Goal: Task Accomplishment & Management: Manage account settings

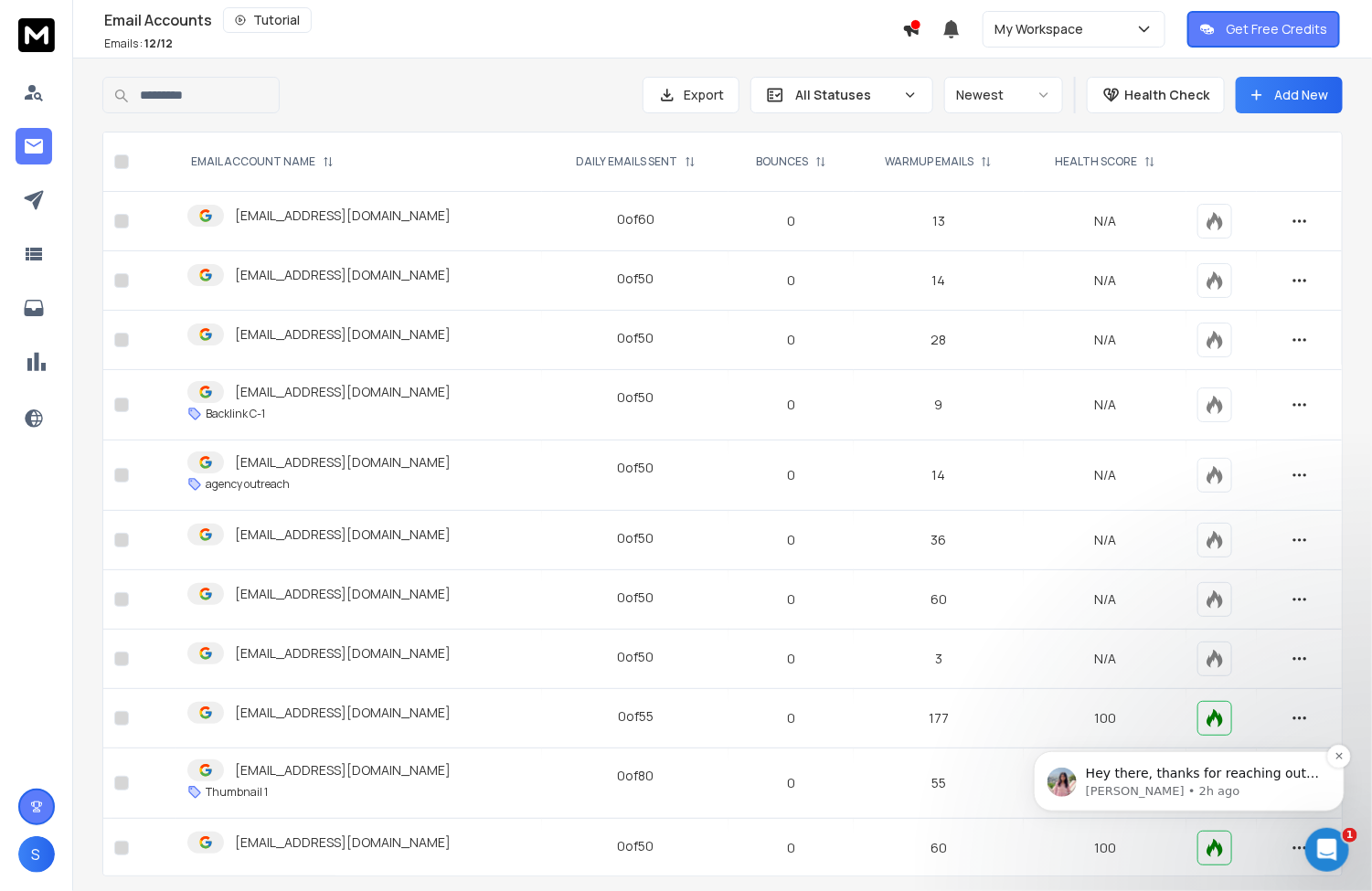
click at [1228, 783] on p "[PERSON_NAME] • 2h ago" at bounding box center [1203, 790] width 236 height 16
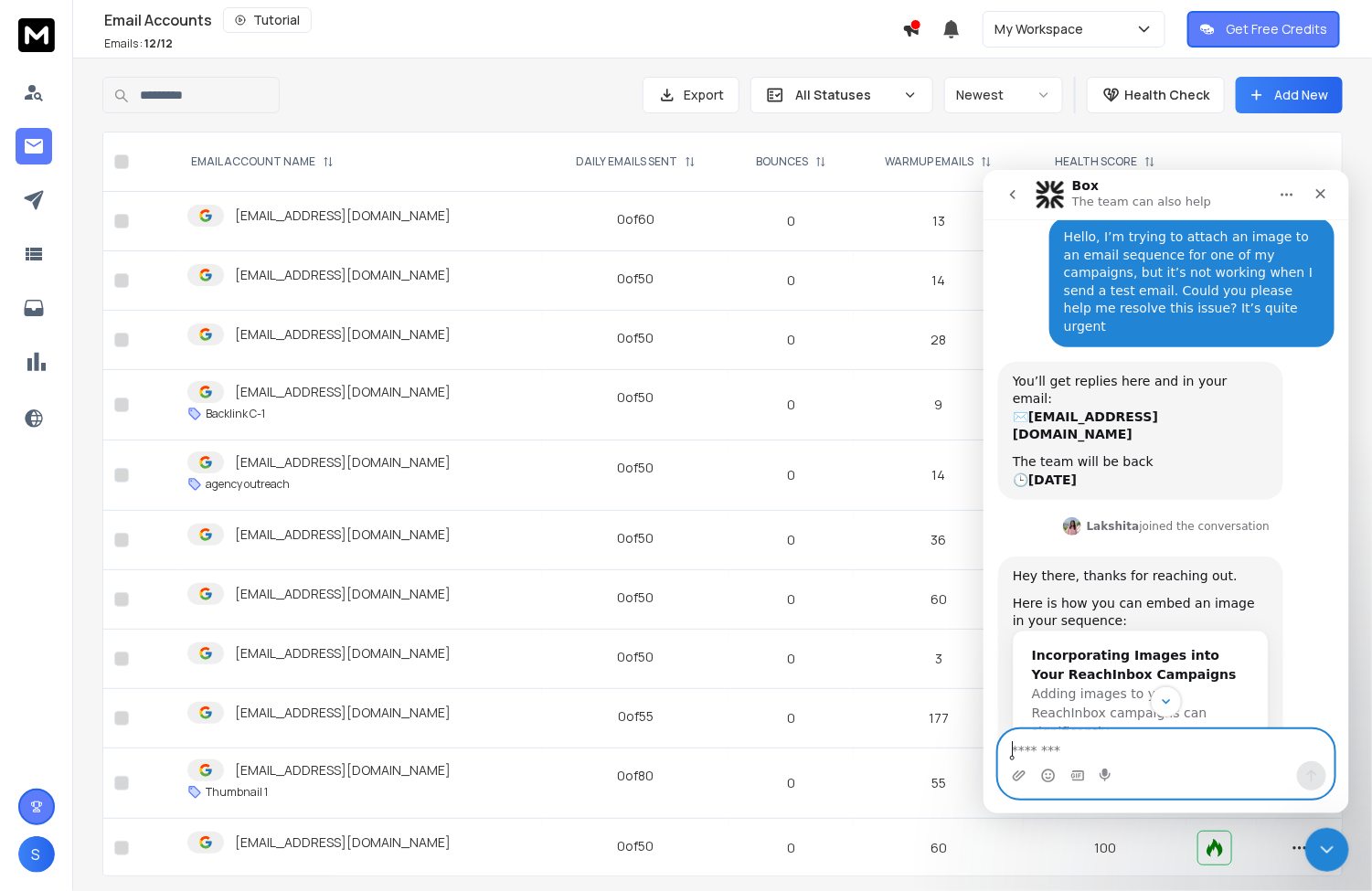
scroll to position [192, 0]
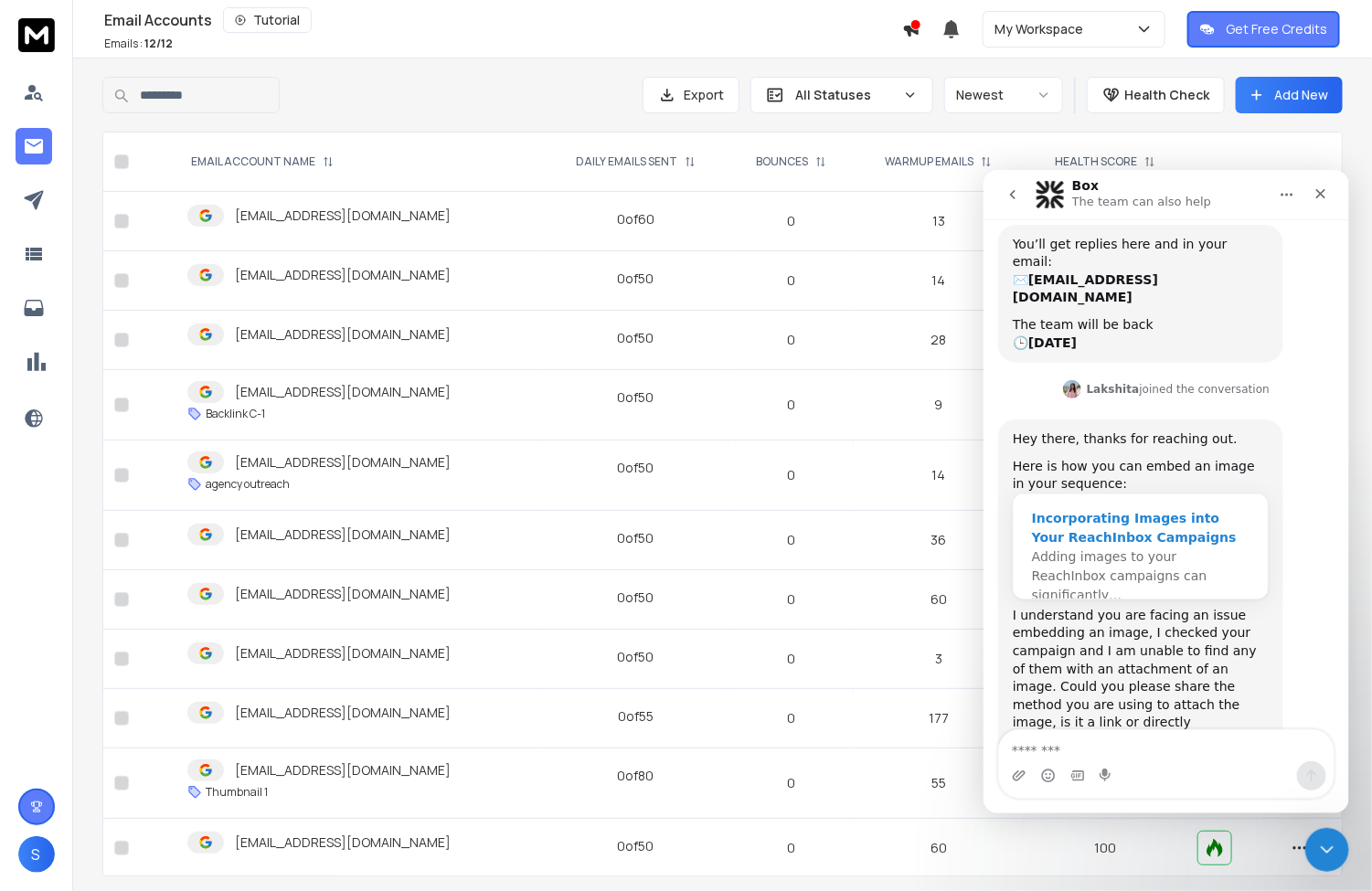
drag, startPoint x: 1121, startPoint y: 480, endPoint x: 1159, endPoint y: 472, distance: 38.8
click at [1159, 508] on div "Incorporating Images into Your ReachInbox Campaigns" at bounding box center [1140, 527] width 218 height 38
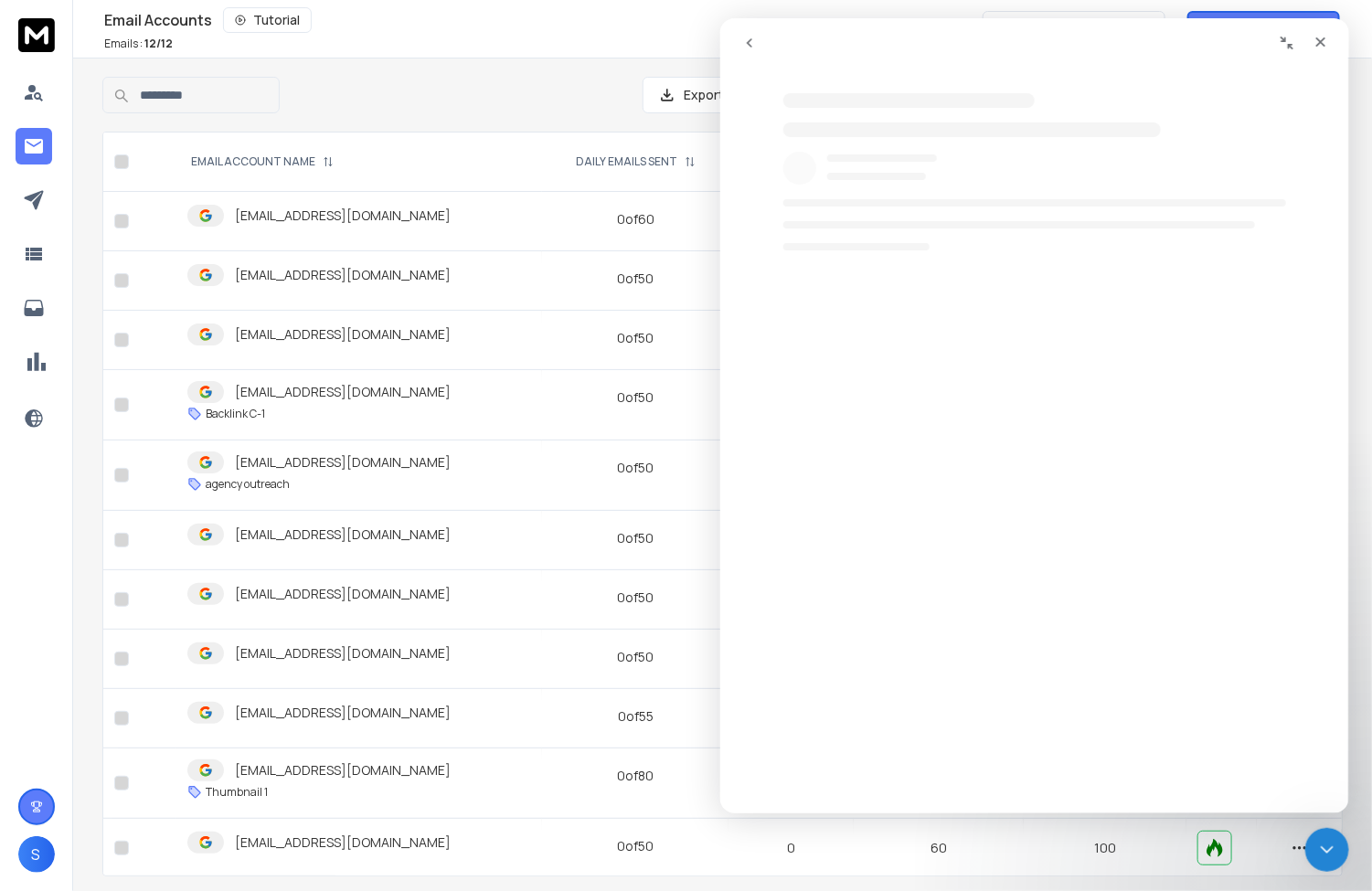
scroll to position [0, 0]
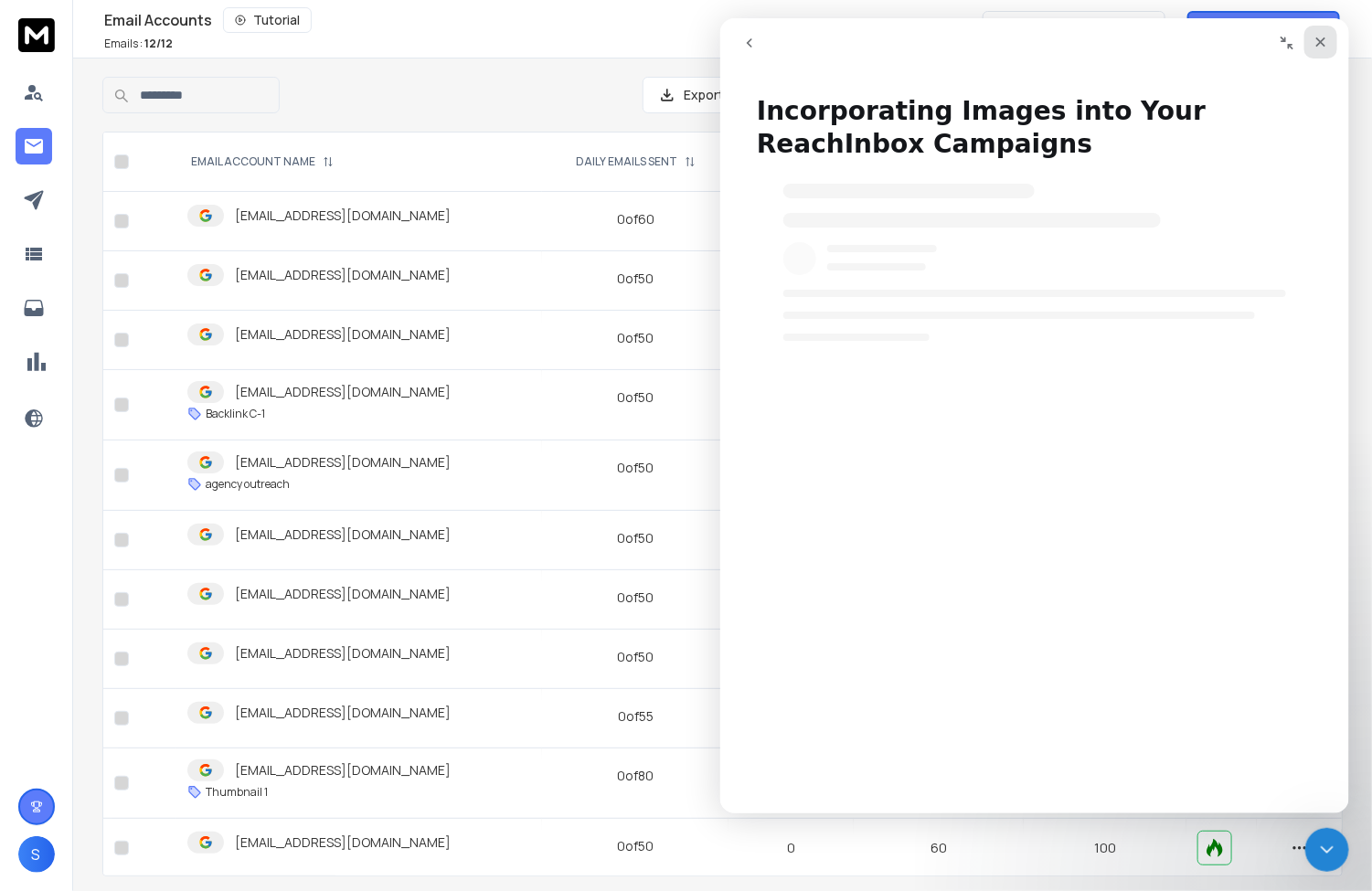
click at [1320, 39] on icon "Close" at bounding box center [1320, 42] width 15 height 15
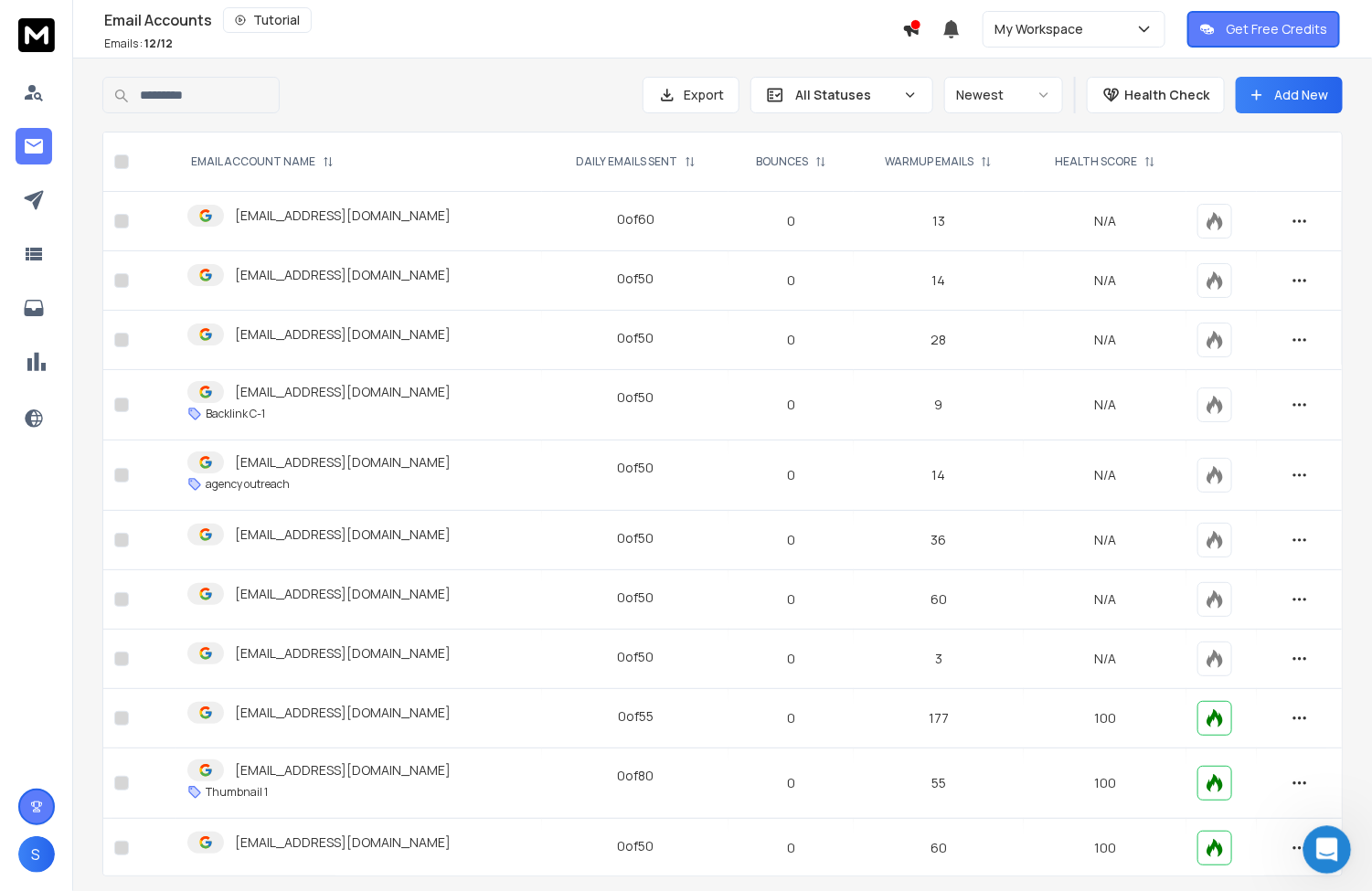
click at [1321, 864] on div "Open Intercom Messenger" at bounding box center [1324, 847] width 60 height 60
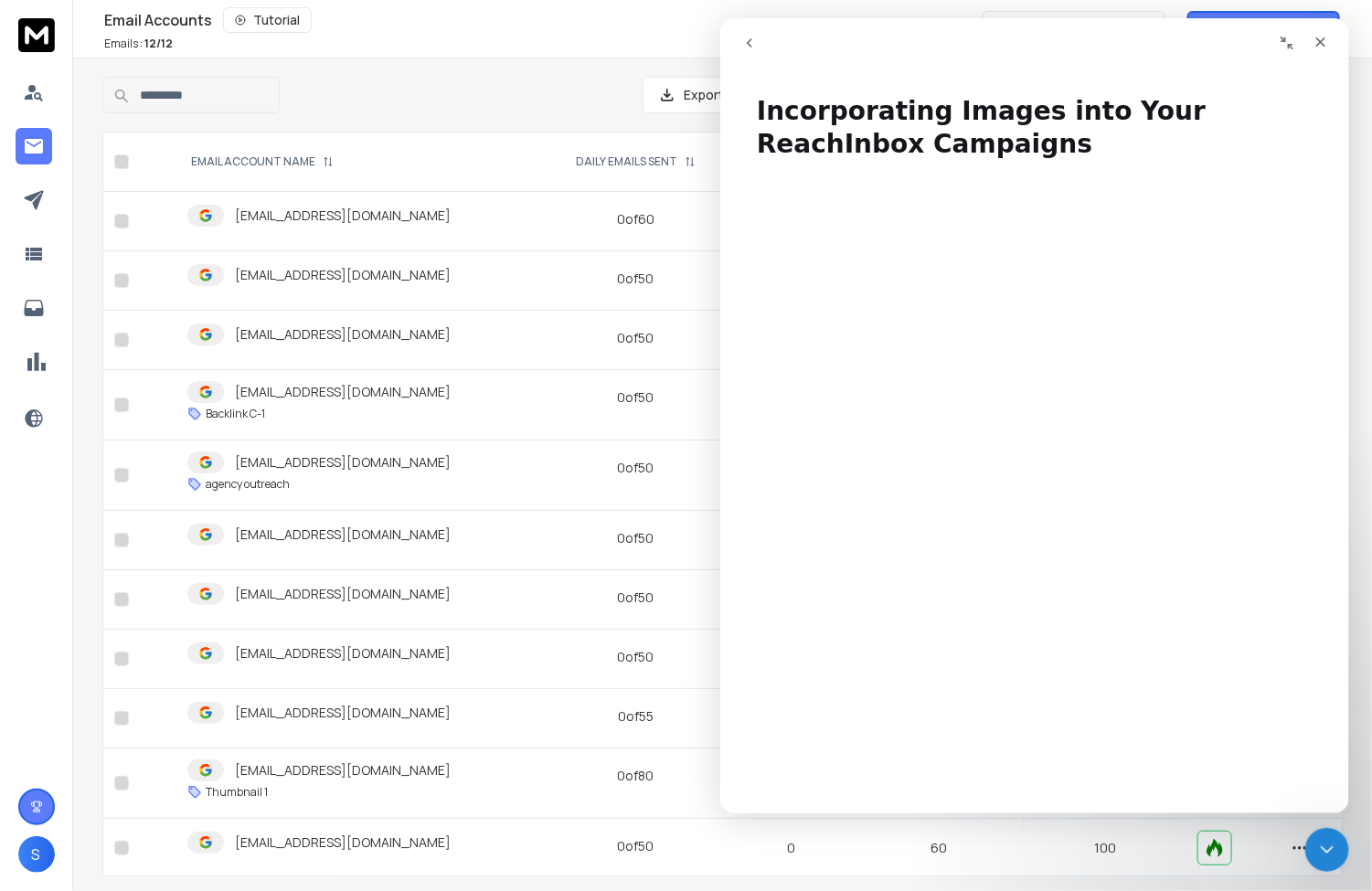
click at [741, 48] on icon "go back" at bounding box center [749, 43] width 15 height 15
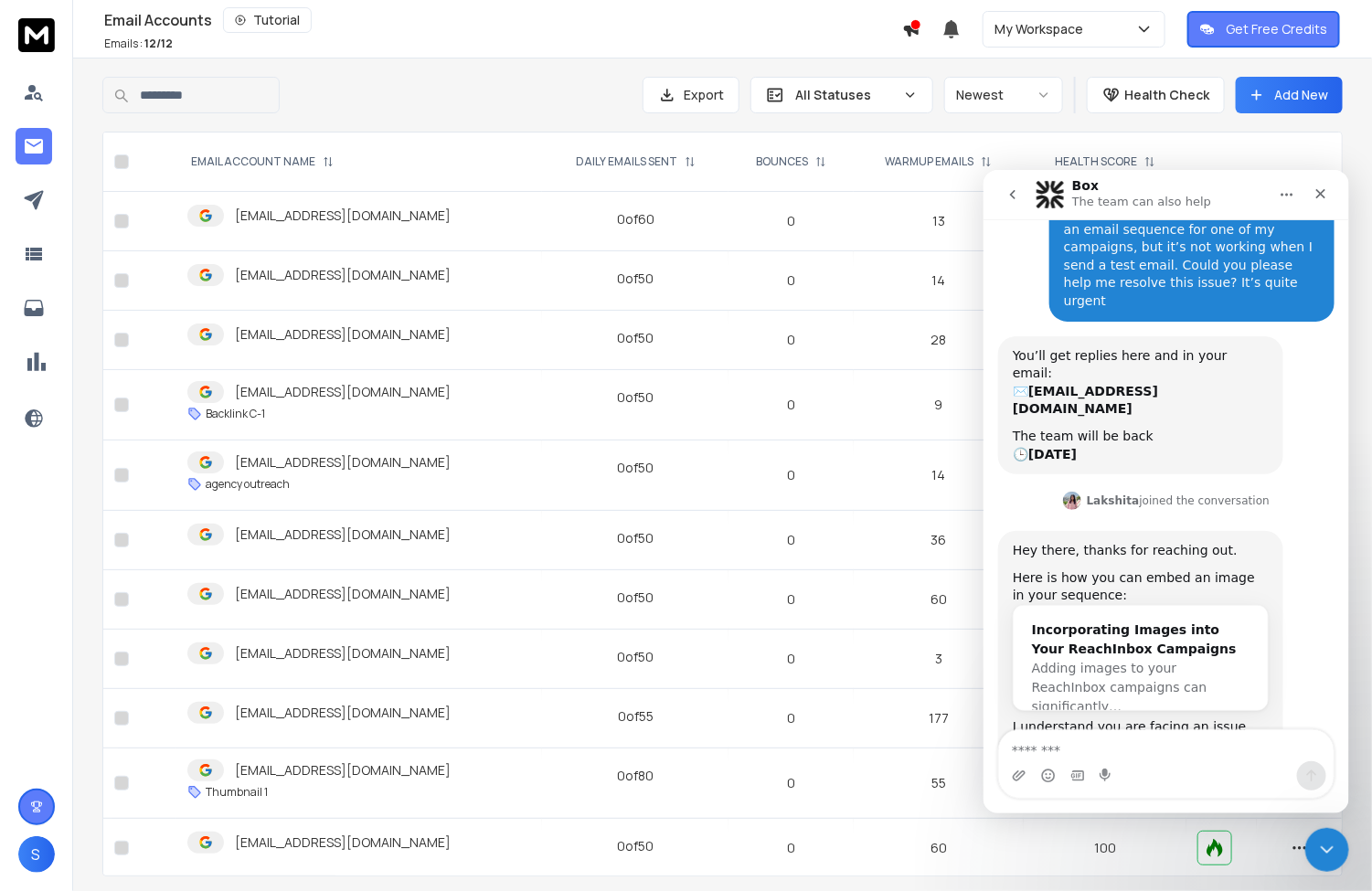
scroll to position [193, 0]
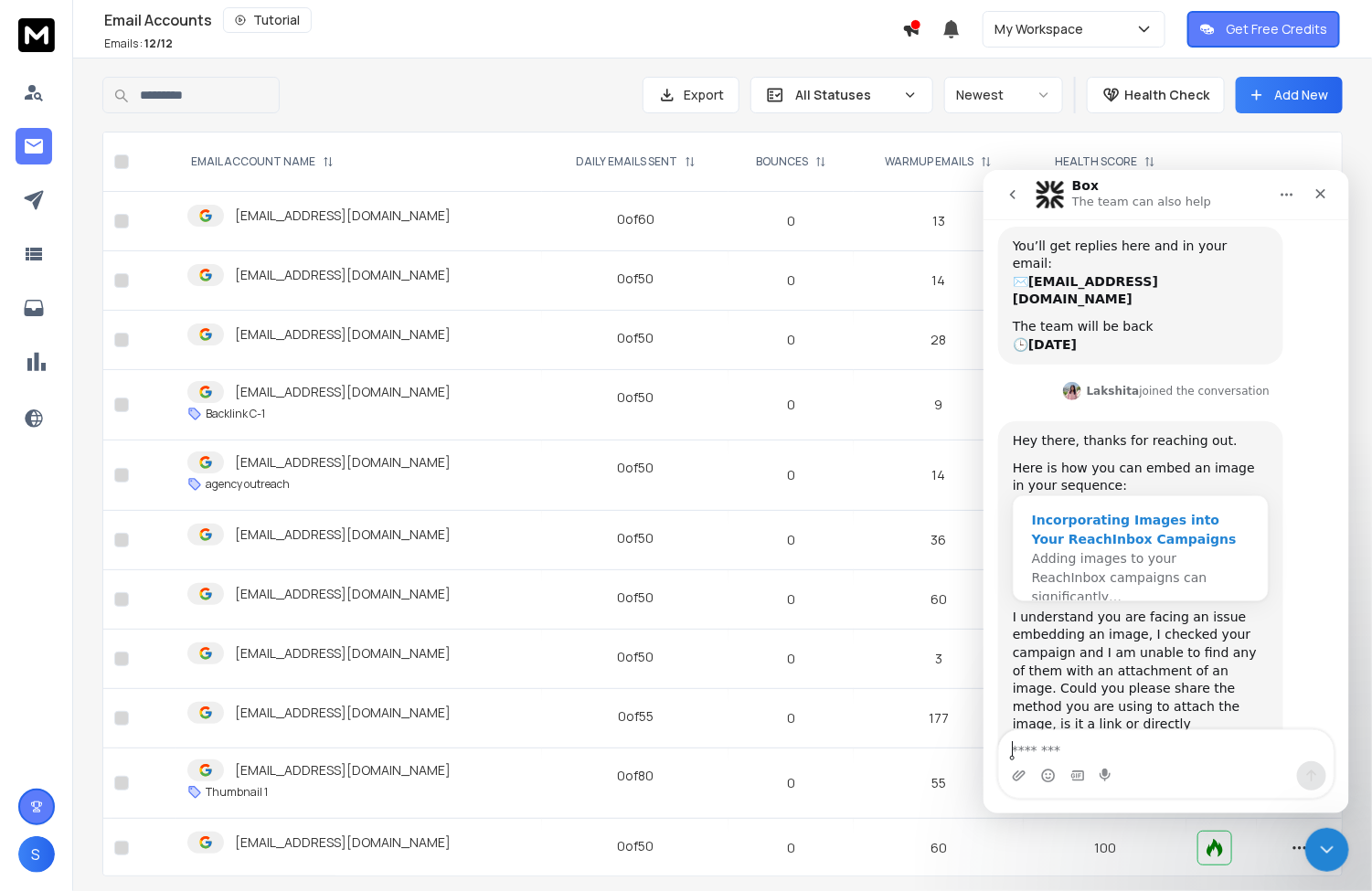
click at [1134, 510] on div "Incorporating Images into Your ReachInbox Campaigns" at bounding box center [1140, 529] width 218 height 38
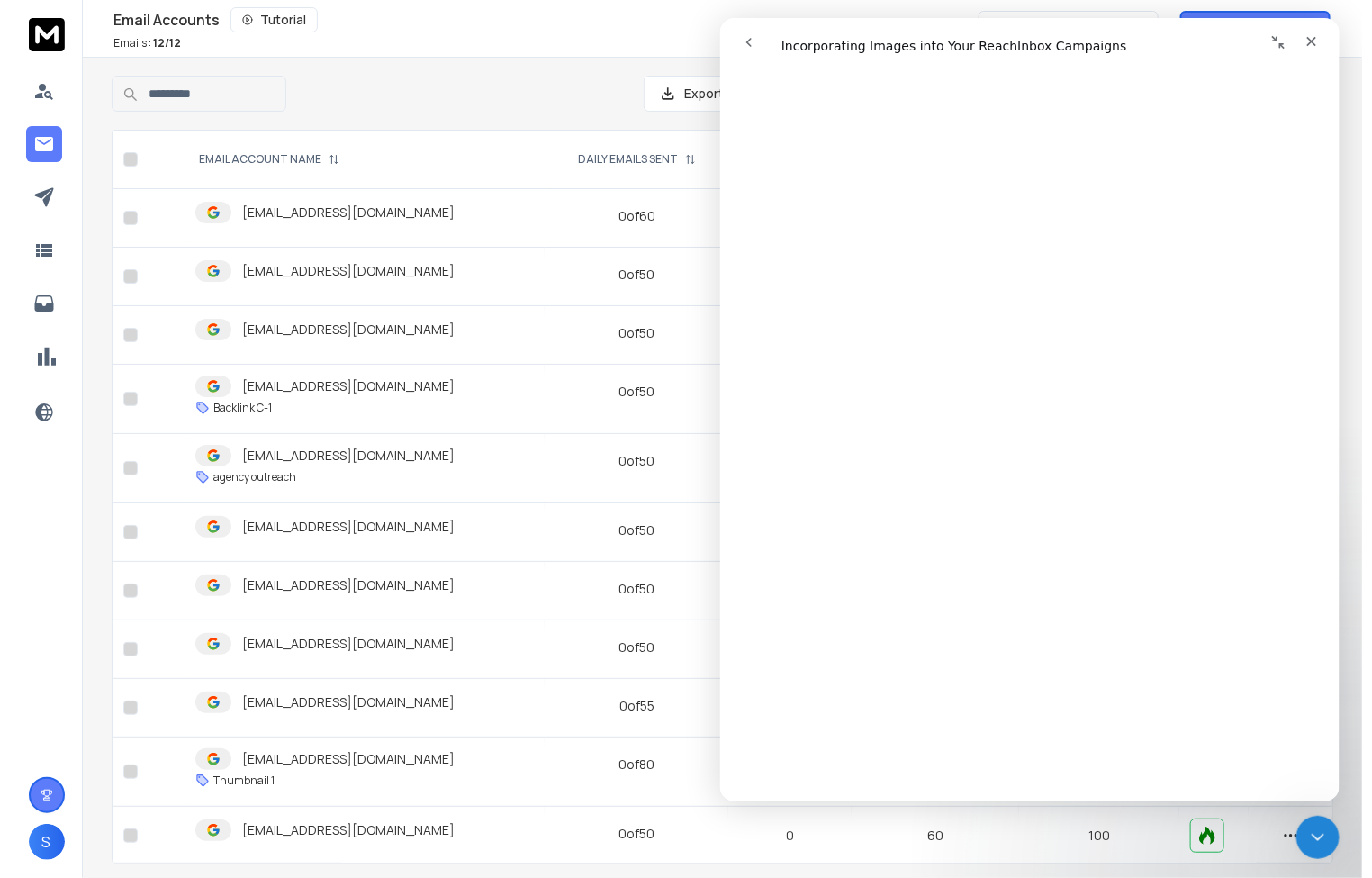
scroll to position [270, 0]
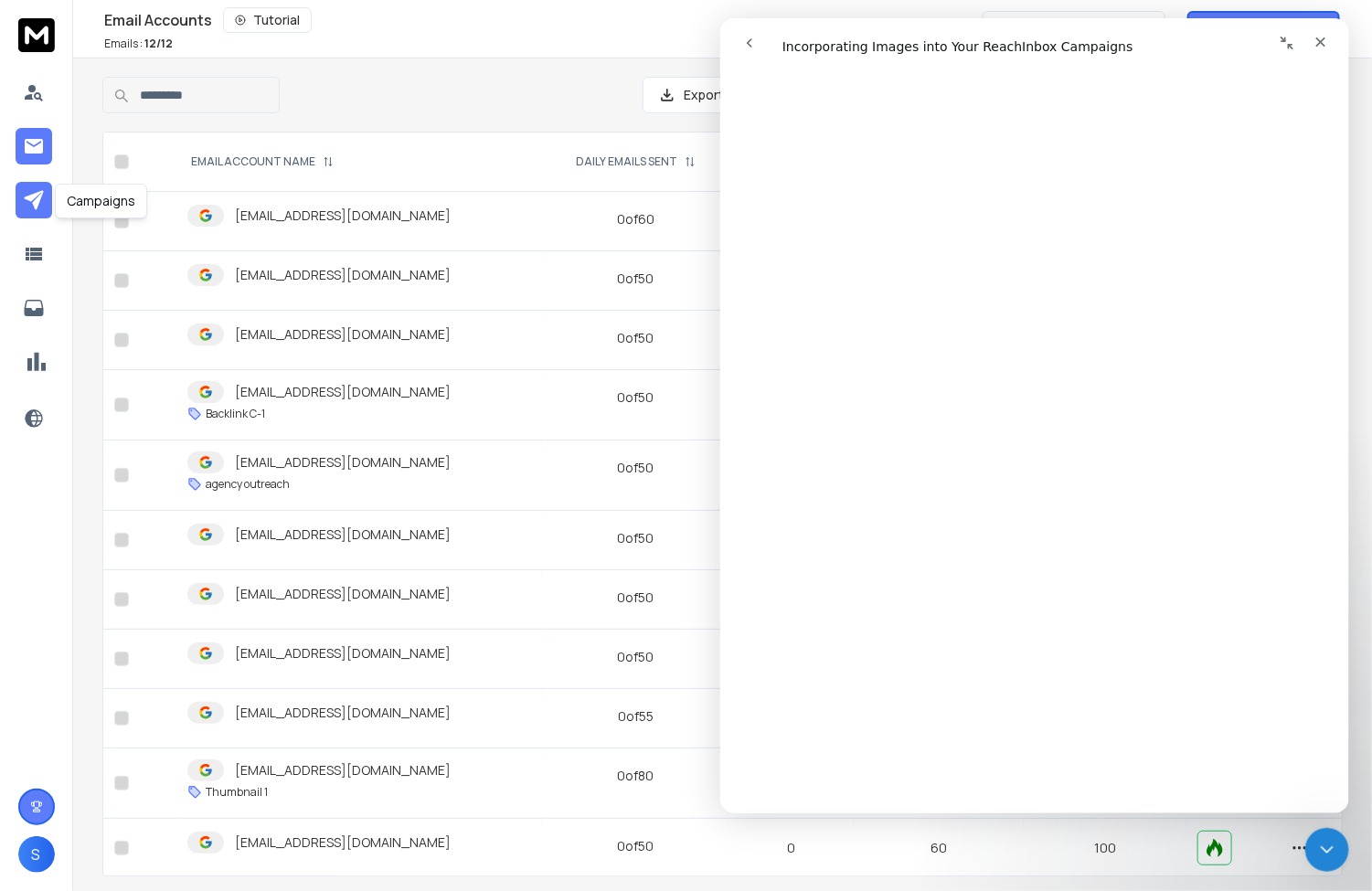
click at [39, 214] on link at bounding box center [34, 200] width 37 height 37
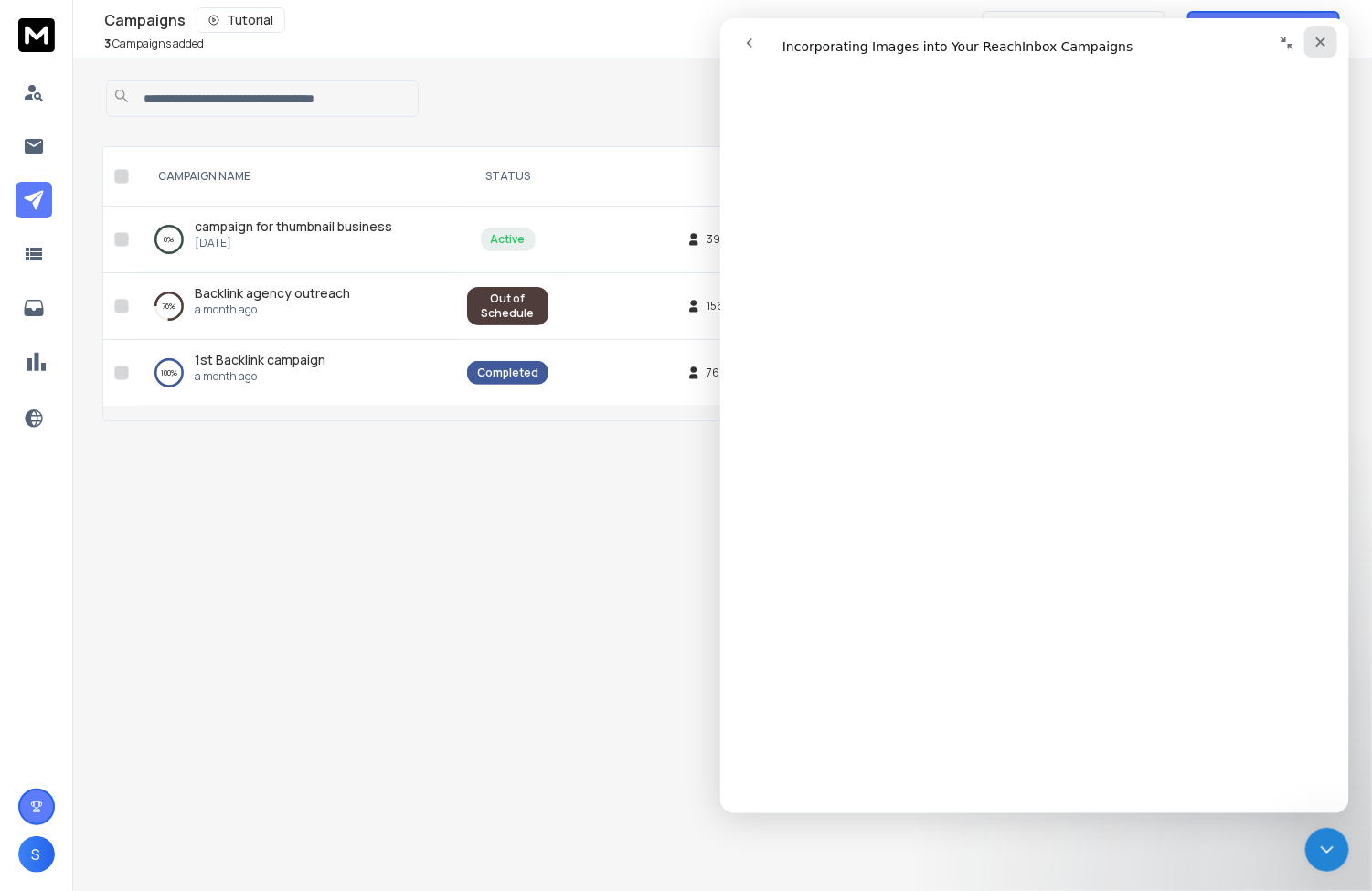
click at [1323, 42] on icon "Close" at bounding box center [1320, 42] width 15 height 15
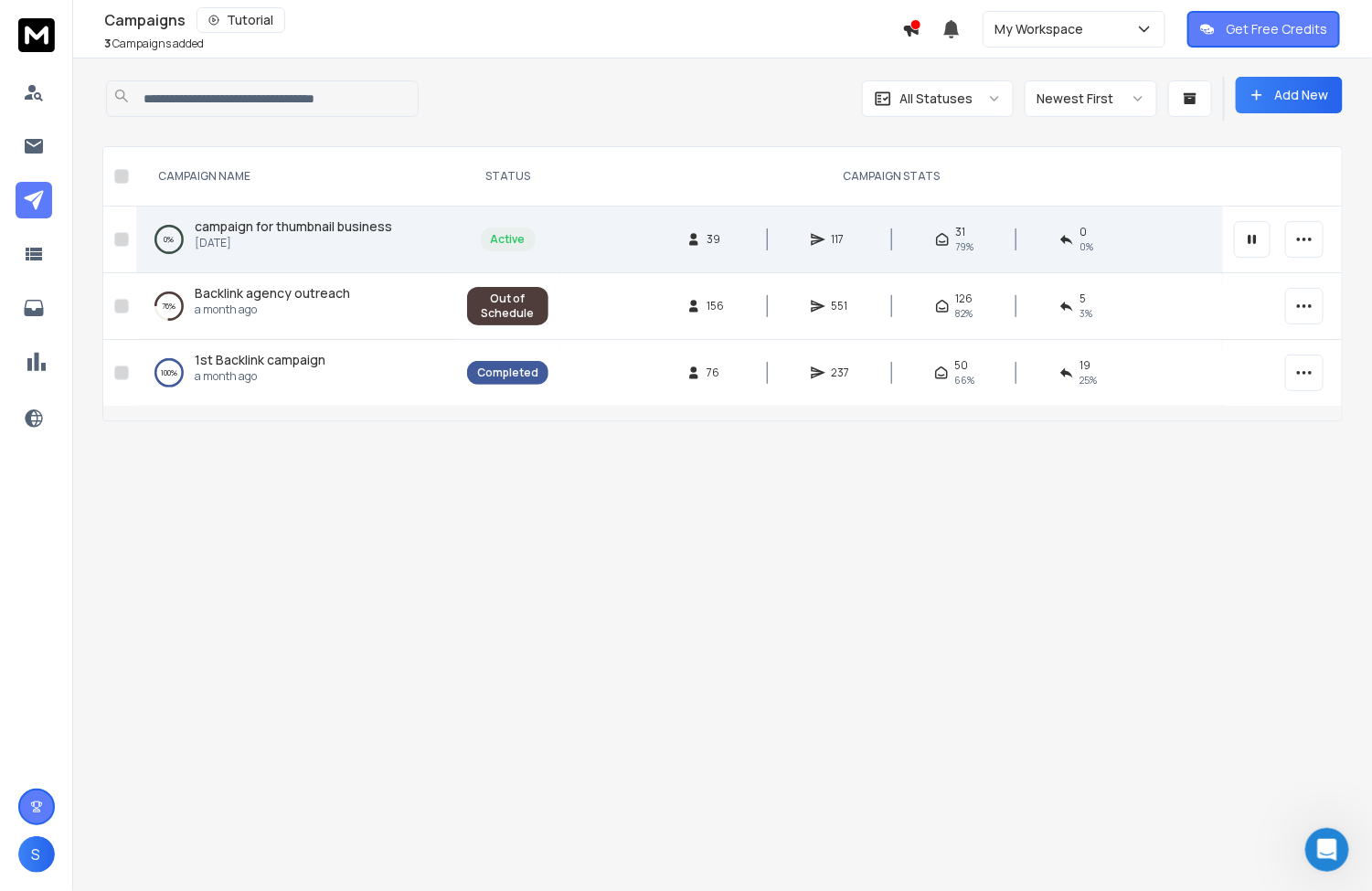
click at [365, 252] on div "campaign for thumbnail business [DATE]" at bounding box center [293, 239] width 197 height 44
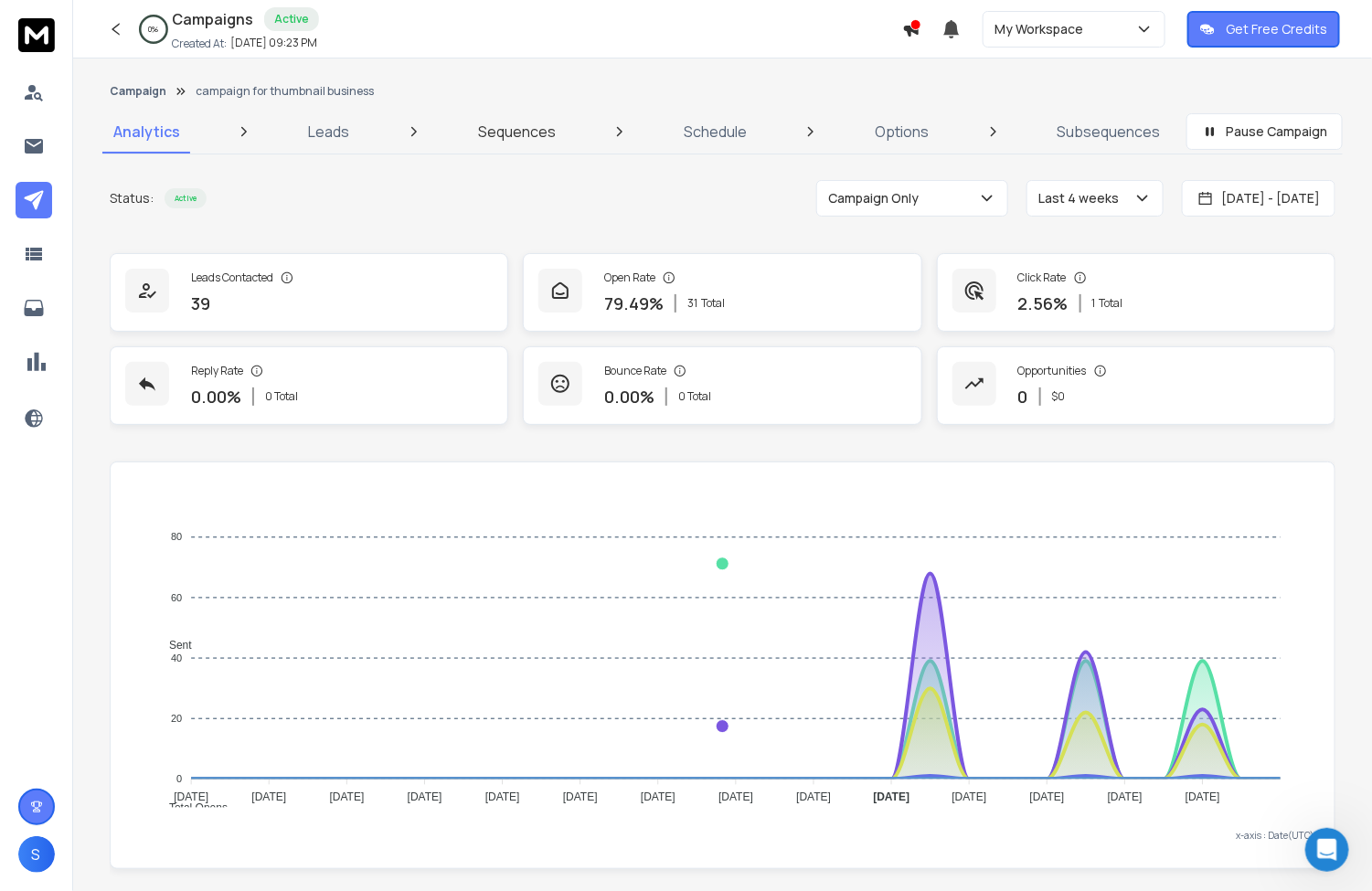
click at [544, 141] on p "Sequences" at bounding box center [516, 132] width 78 height 22
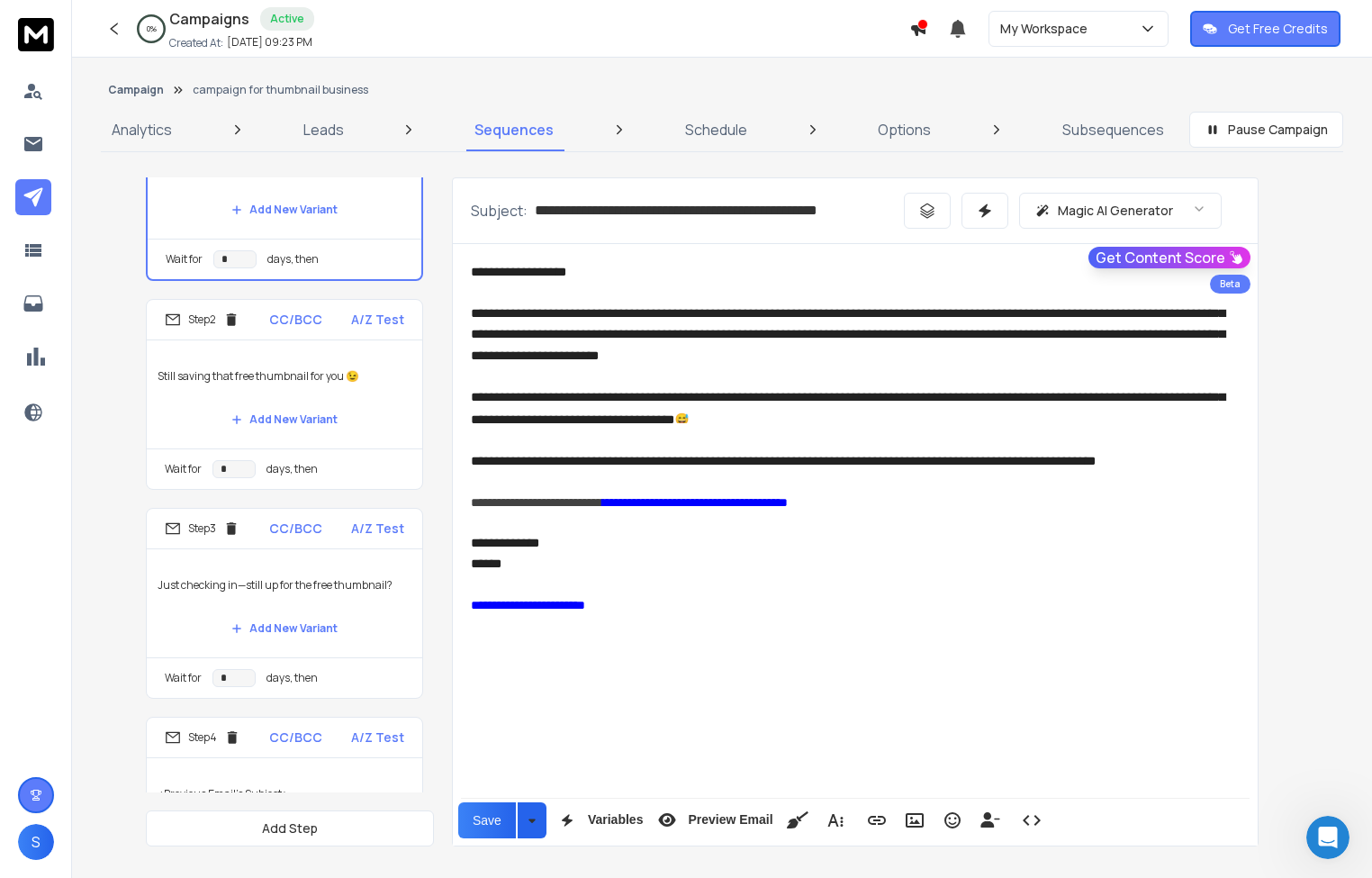
scroll to position [168, 0]
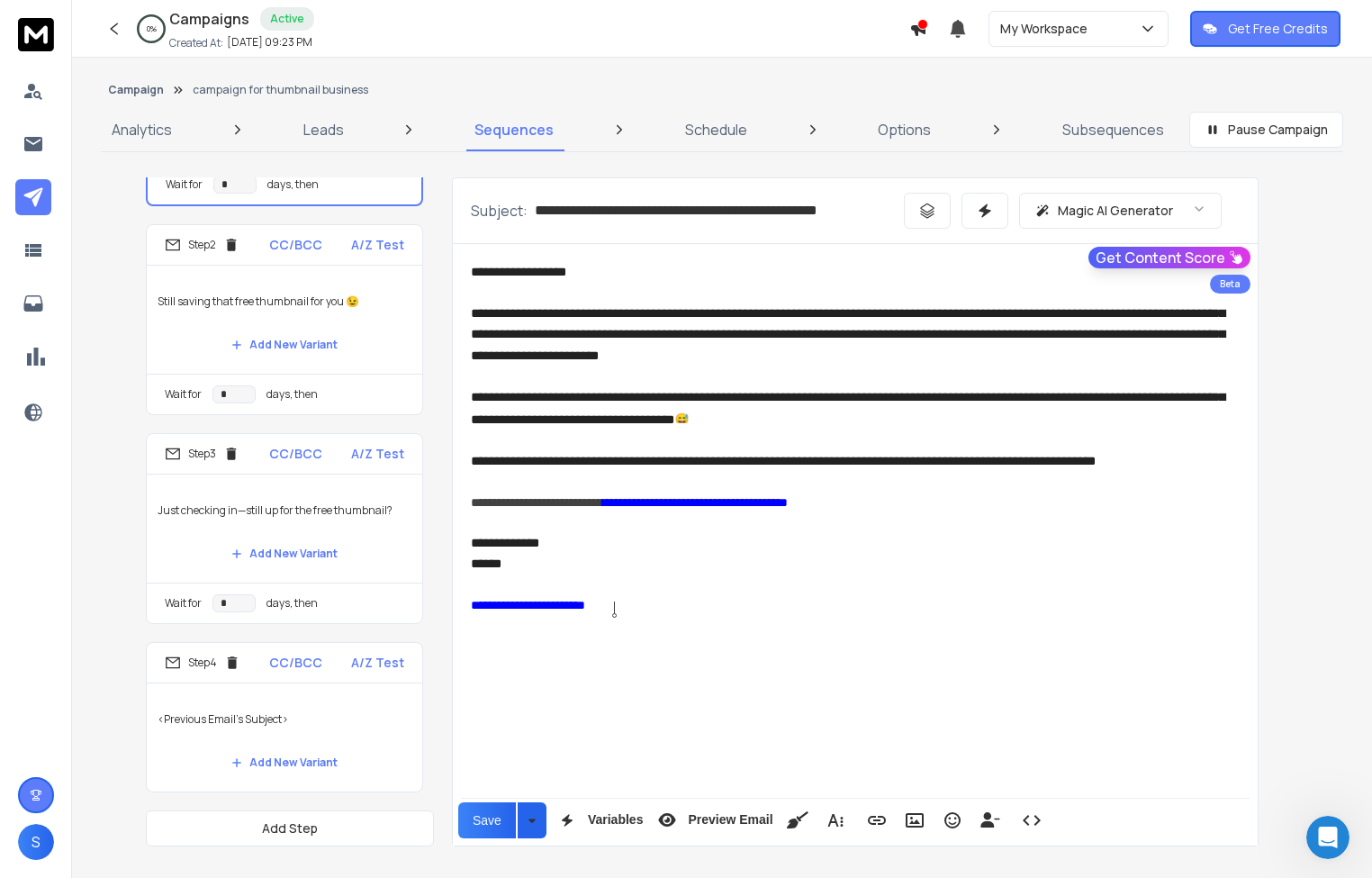
click at [297, 721] on p "<Previous Email's Subject>" at bounding box center [284, 720] width 254 height 50
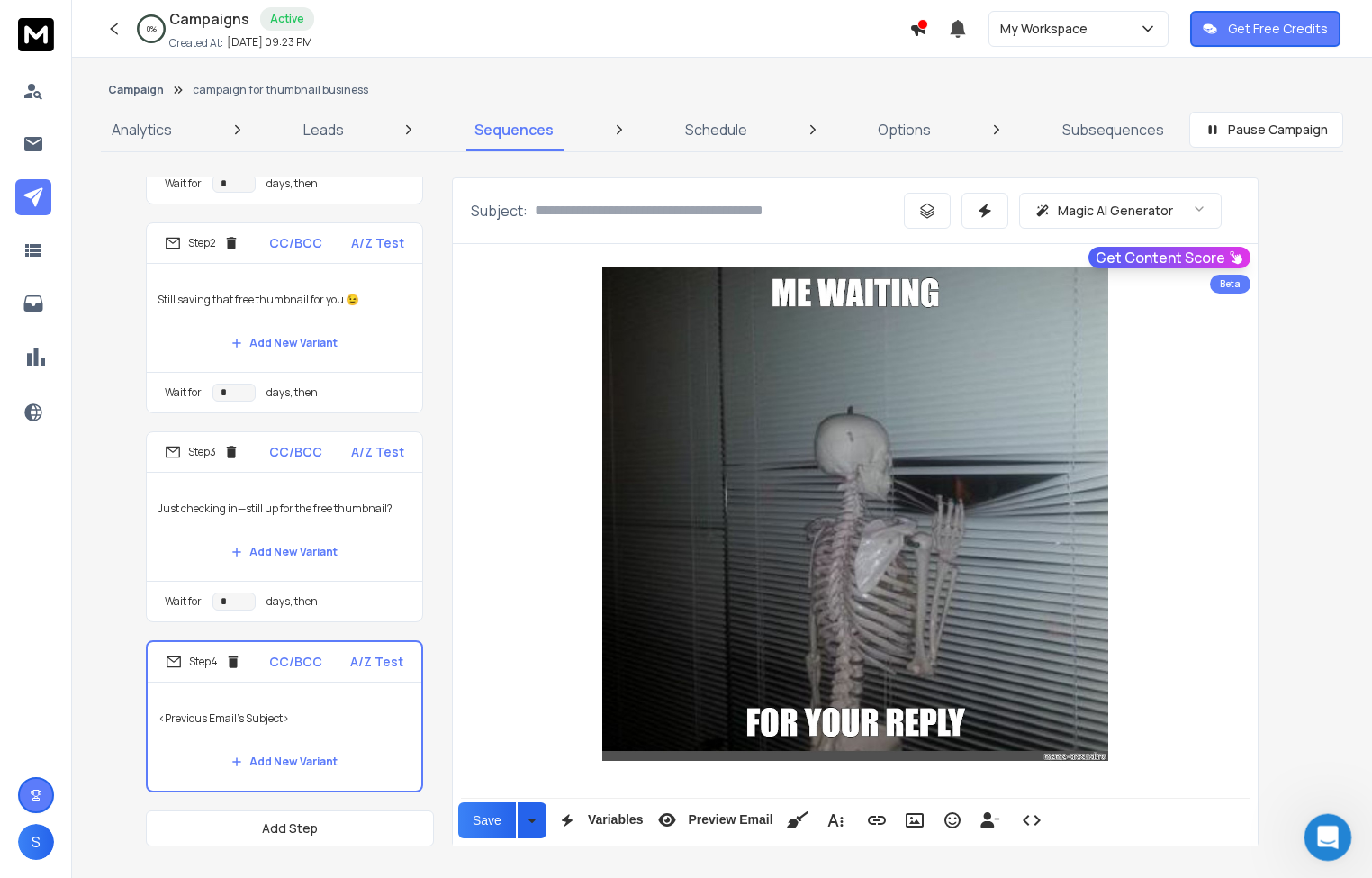
click at [1314, 844] on div "Open Intercom Messenger" at bounding box center [1325, 835] width 59 height 59
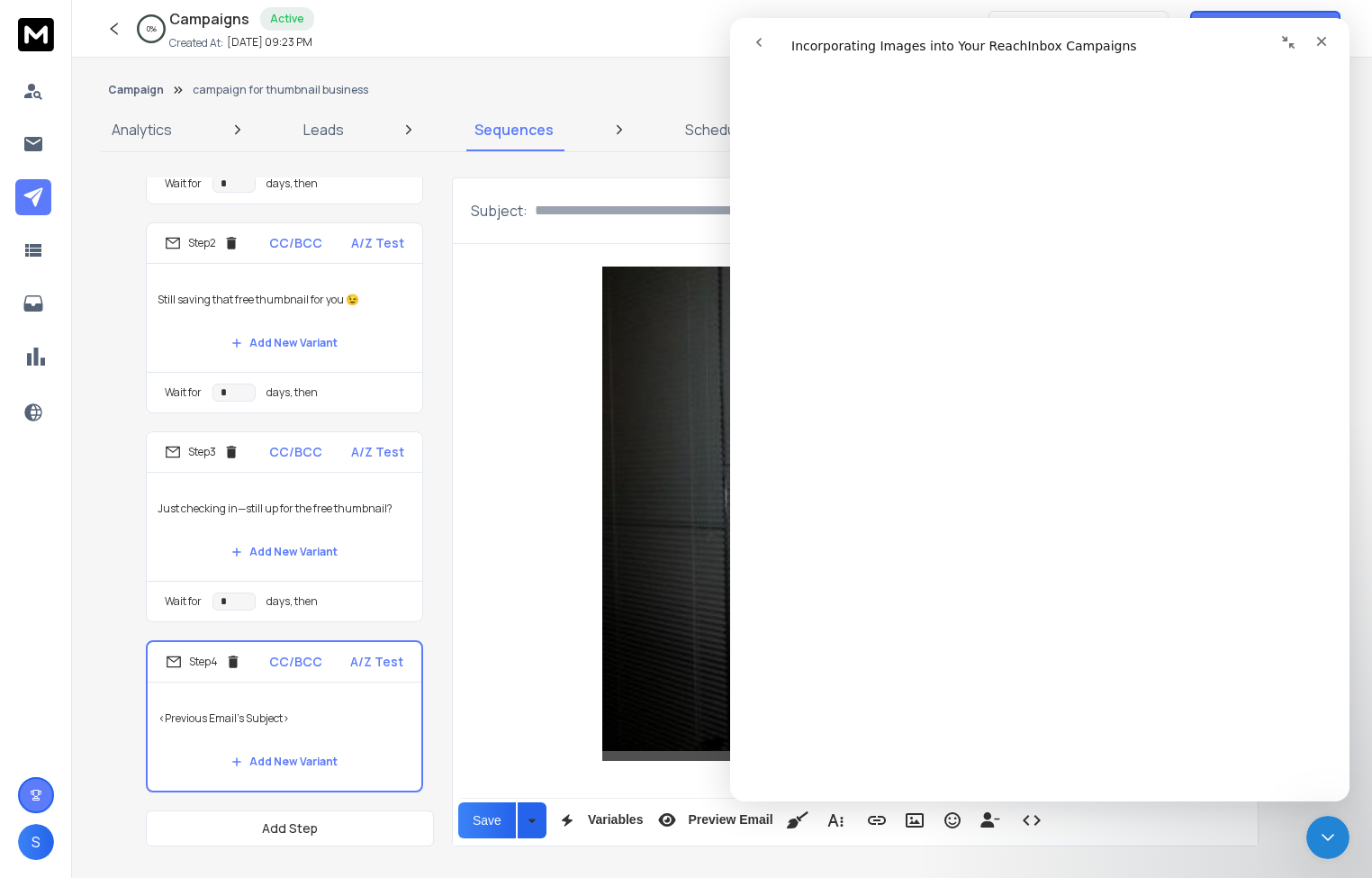
click at [763, 36] on icon "go back" at bounding box center [759, 42] width 14 height 14
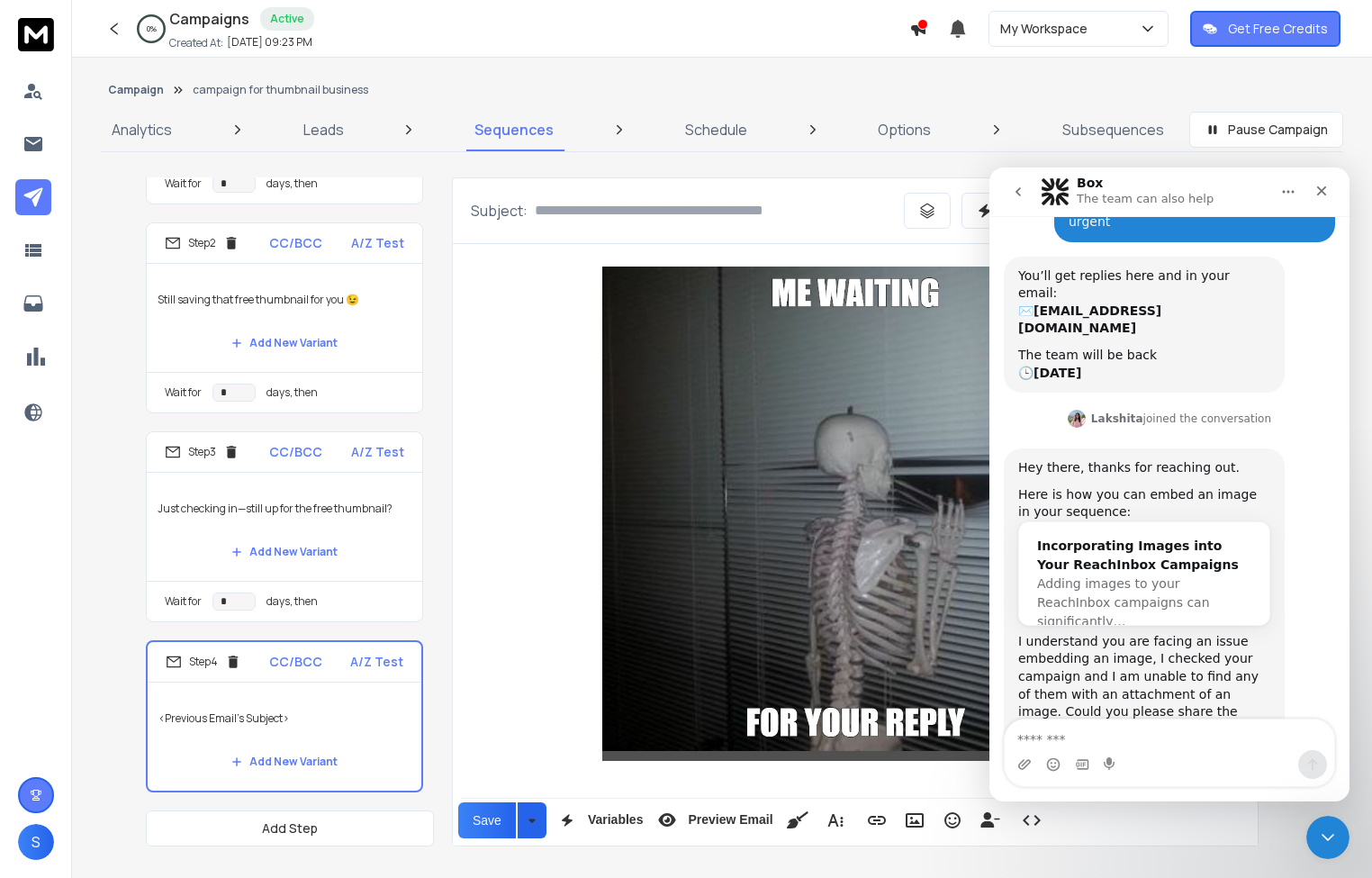
scroll to position [190, 0]
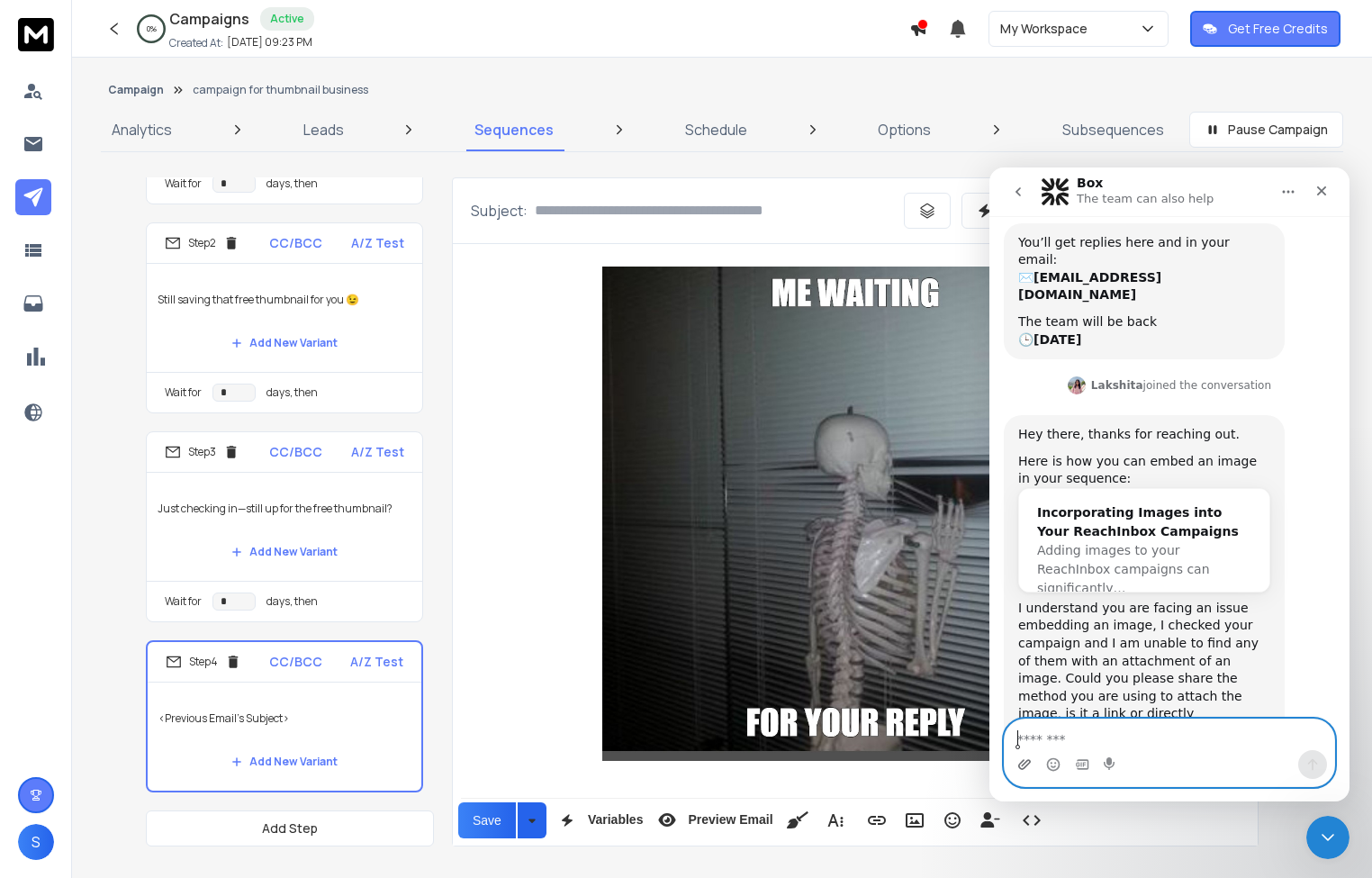
click at [1024, 764] on icon "Upload attachment" at bounding box center [1024, 765] width 14 height 14
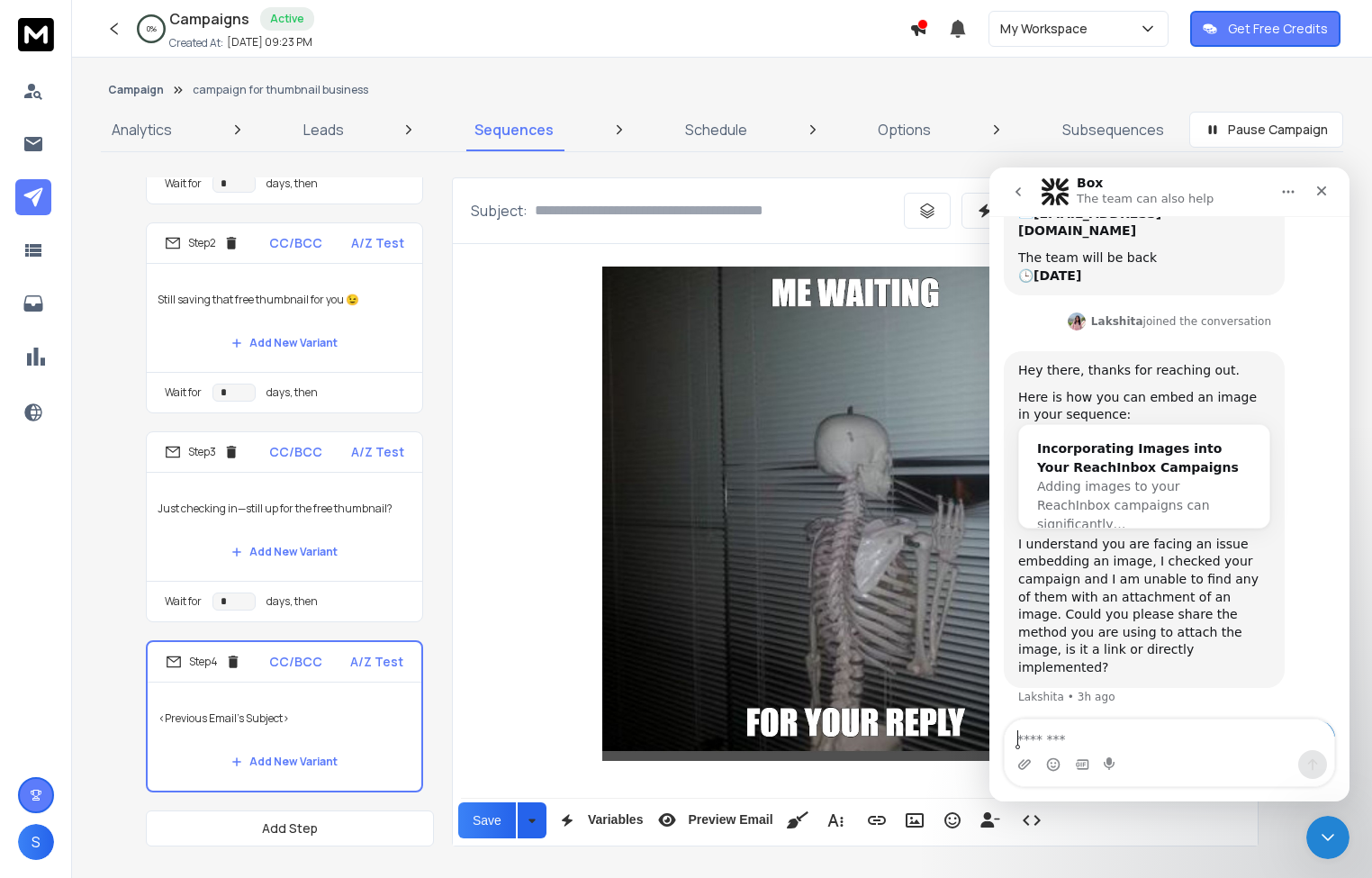
scroll to position [411, 0]
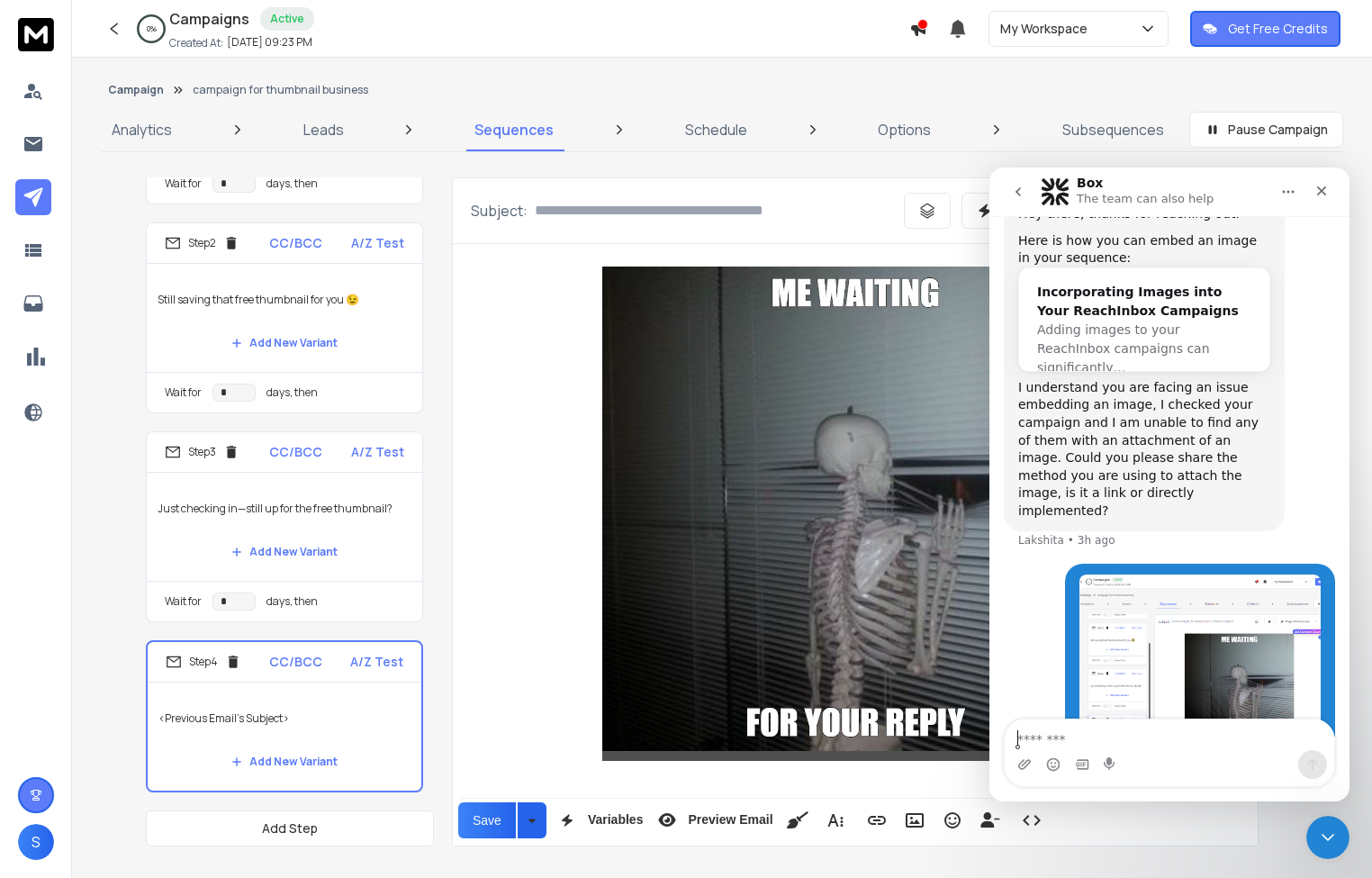
click at [1106, 726] on textarea "Message…" at bounding box center [1169, 735] width 329 height 31
type textarea "**********"
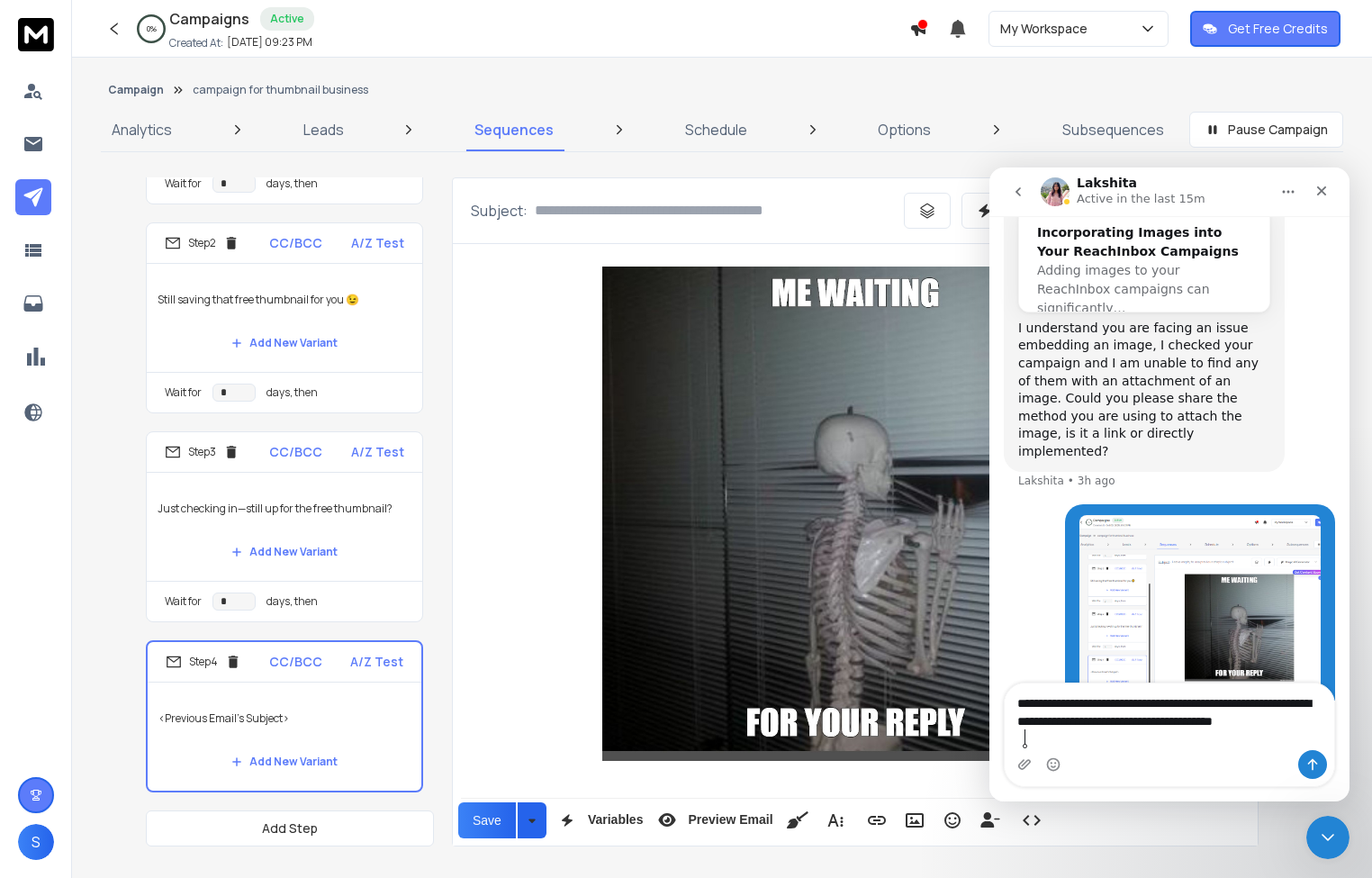
scroll to position [487, 0]
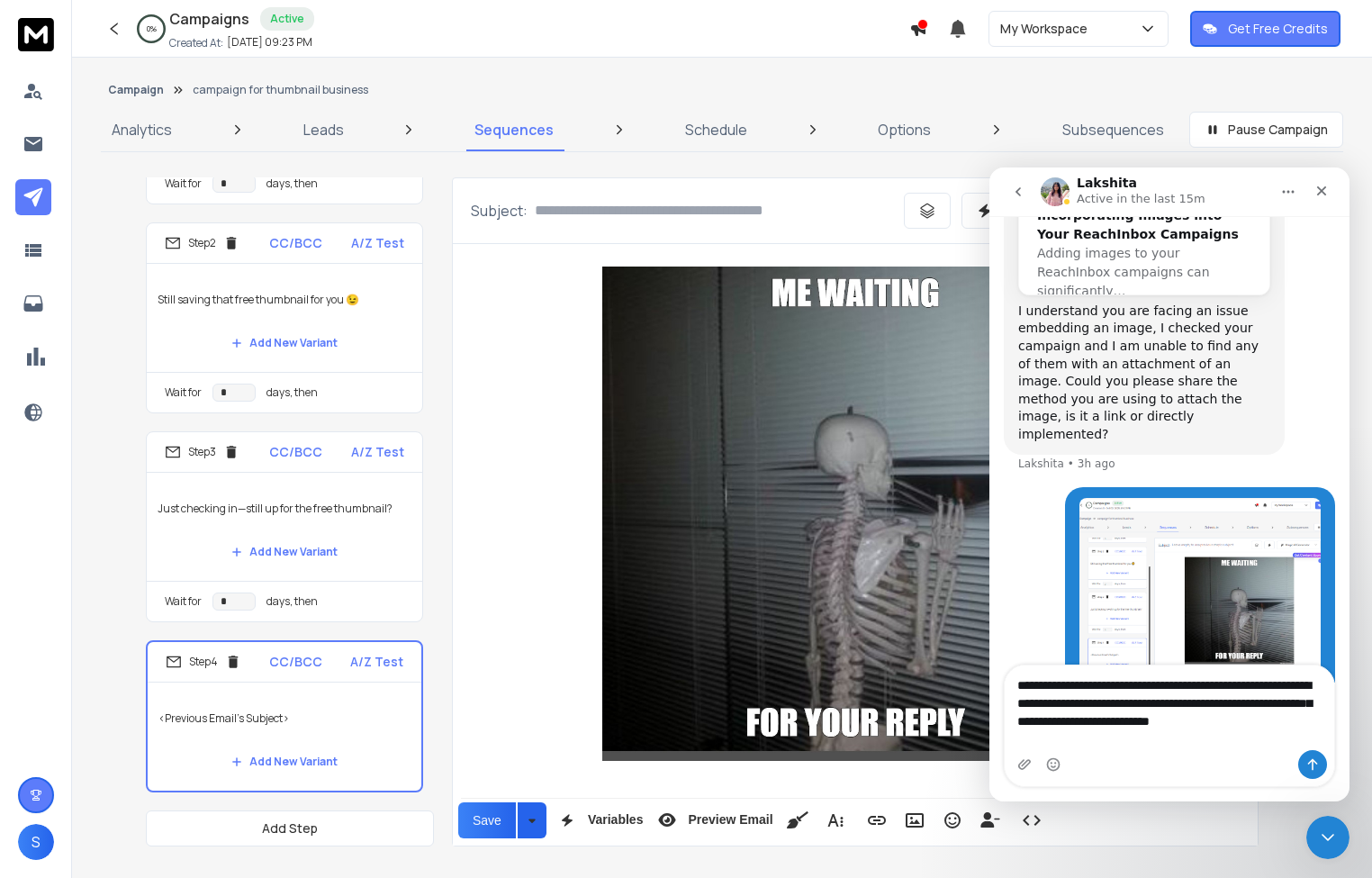
type textarea "**********"
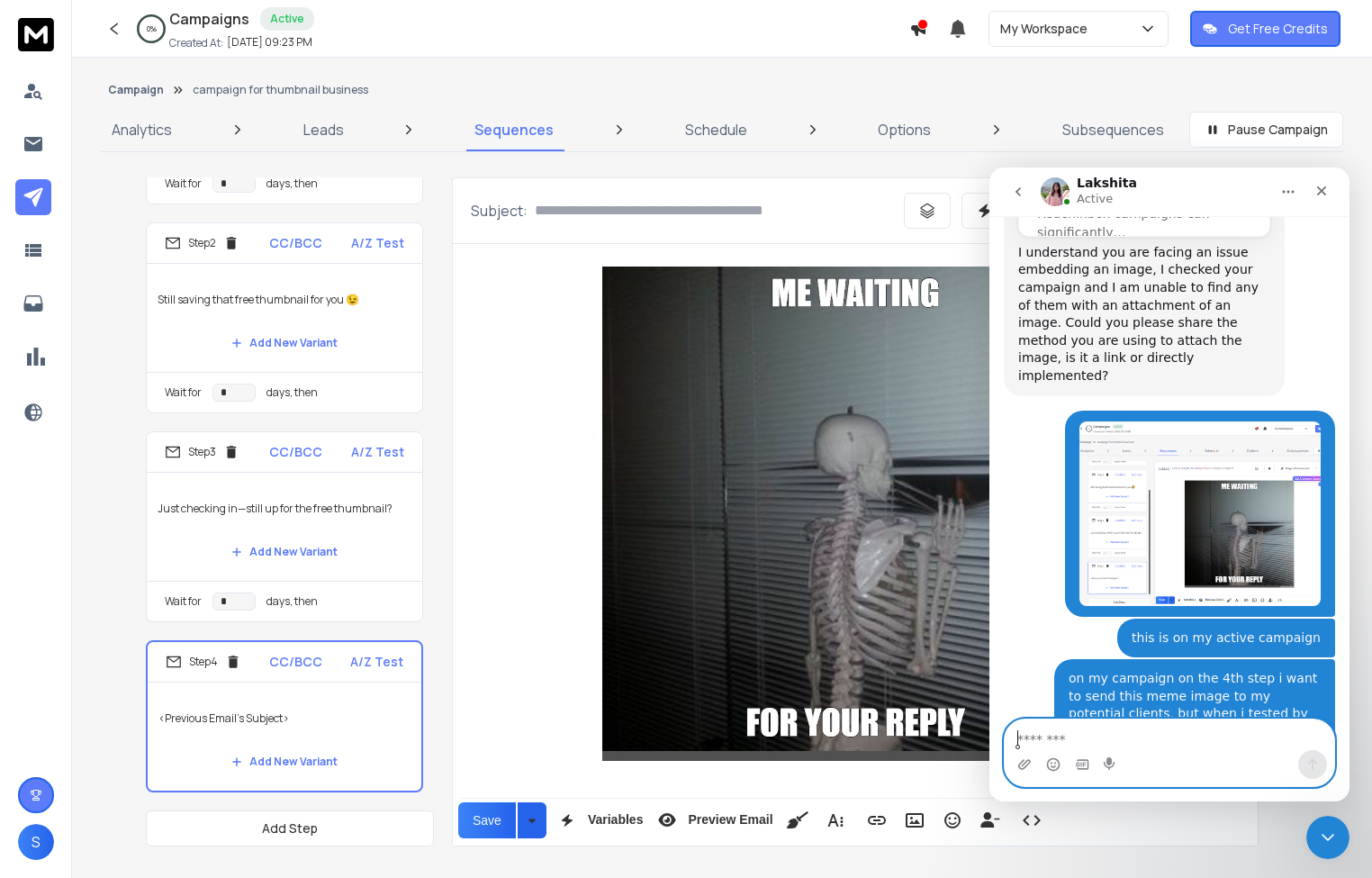
scroll to position [600, 0]
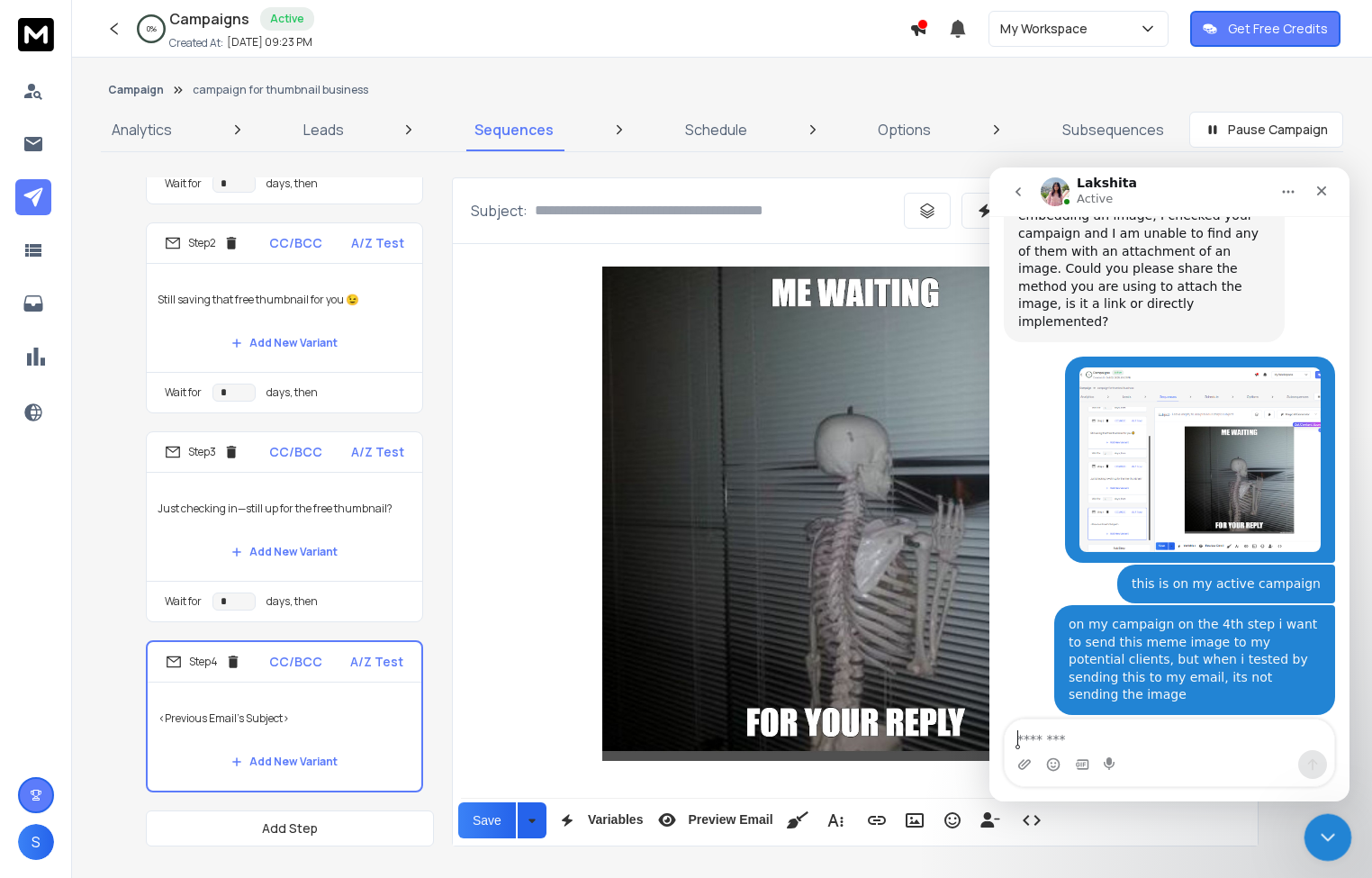
click at [1332, 848] on div "Close Intercom Messenger" at bounding box center [1325, 835] width 43 height 43
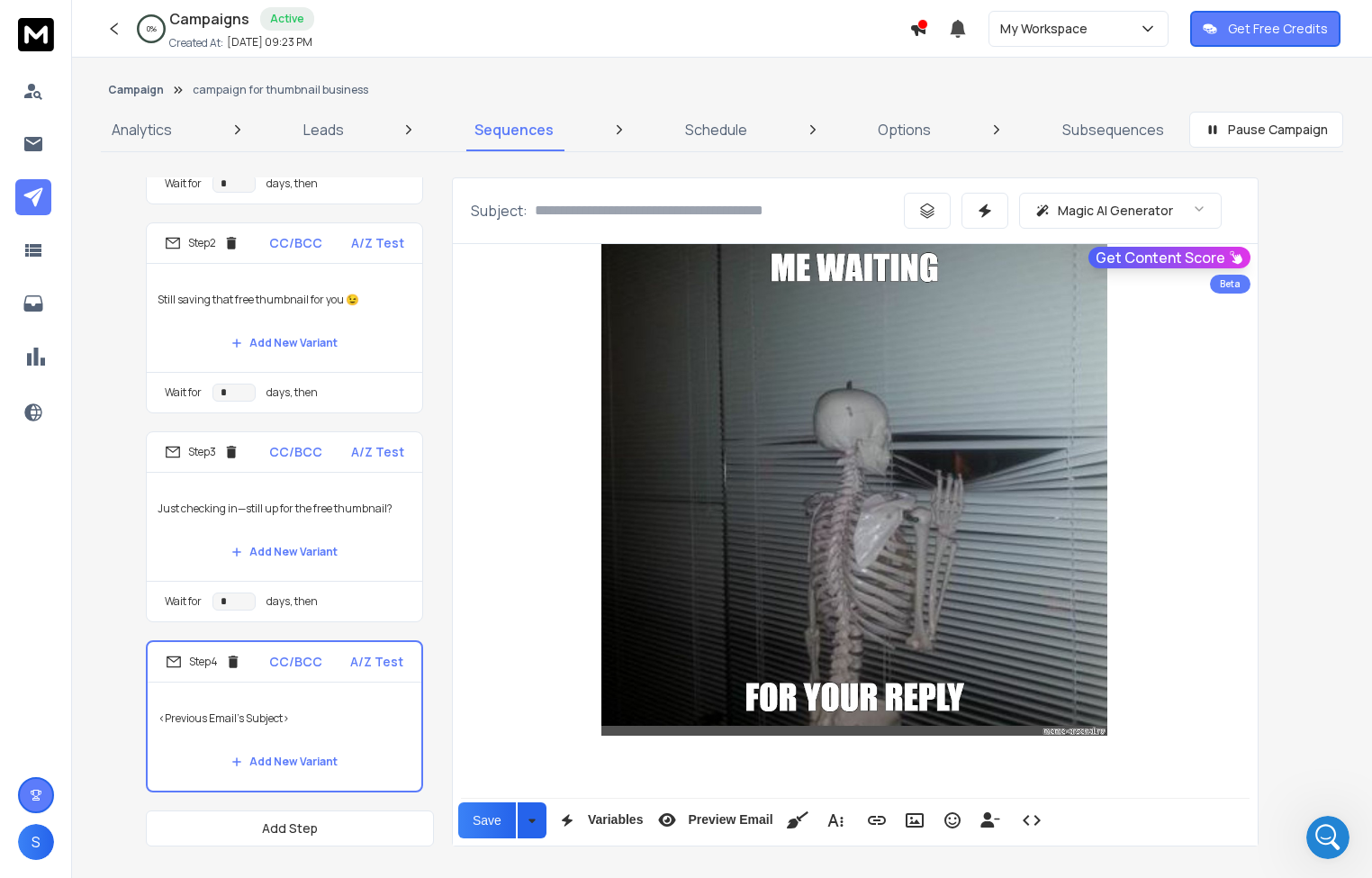
scroll to position [32, 0]
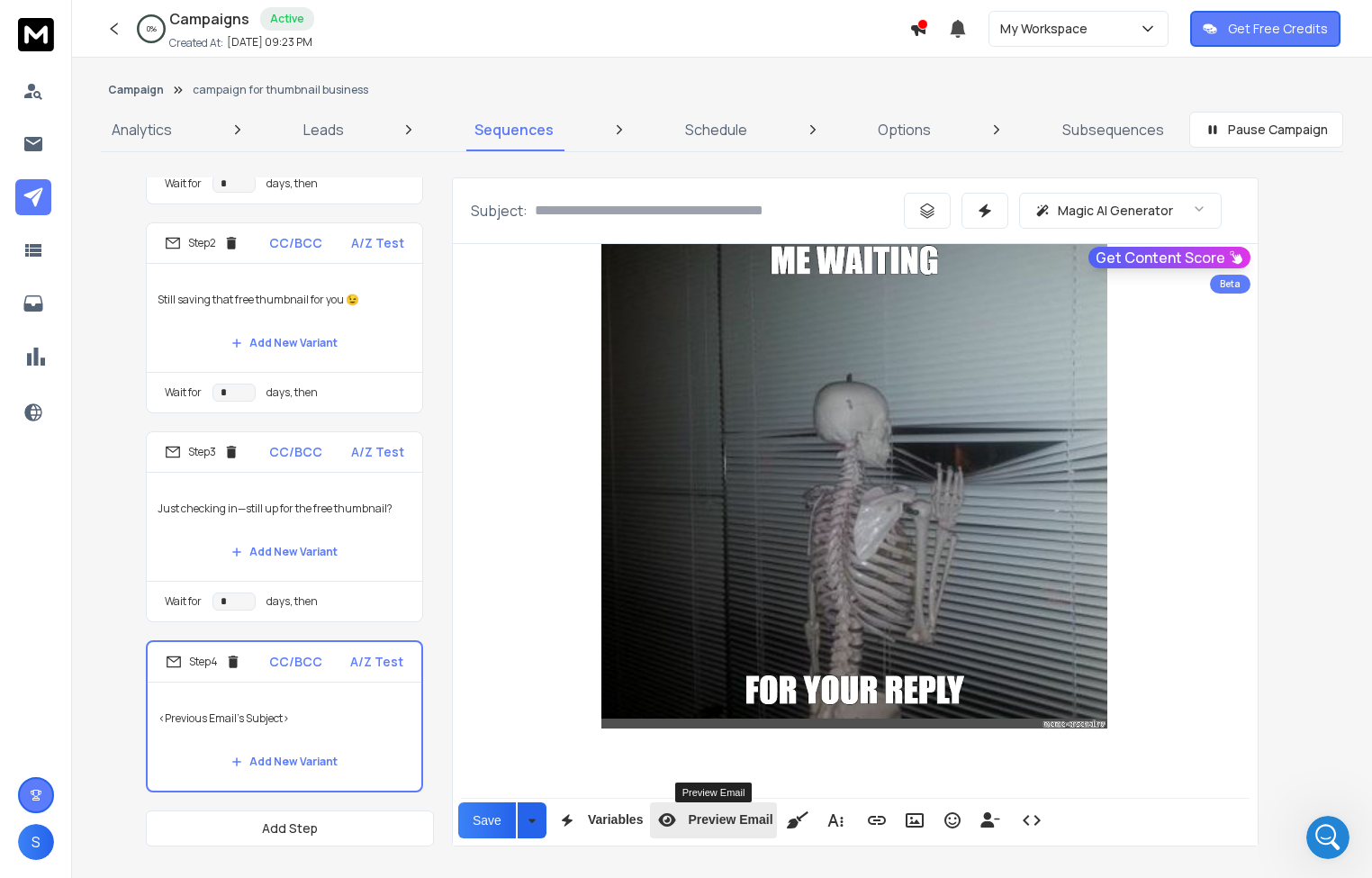
click at [695, 817] on span "Preview Email" at bounding box center [730, 819] width 92 height 15
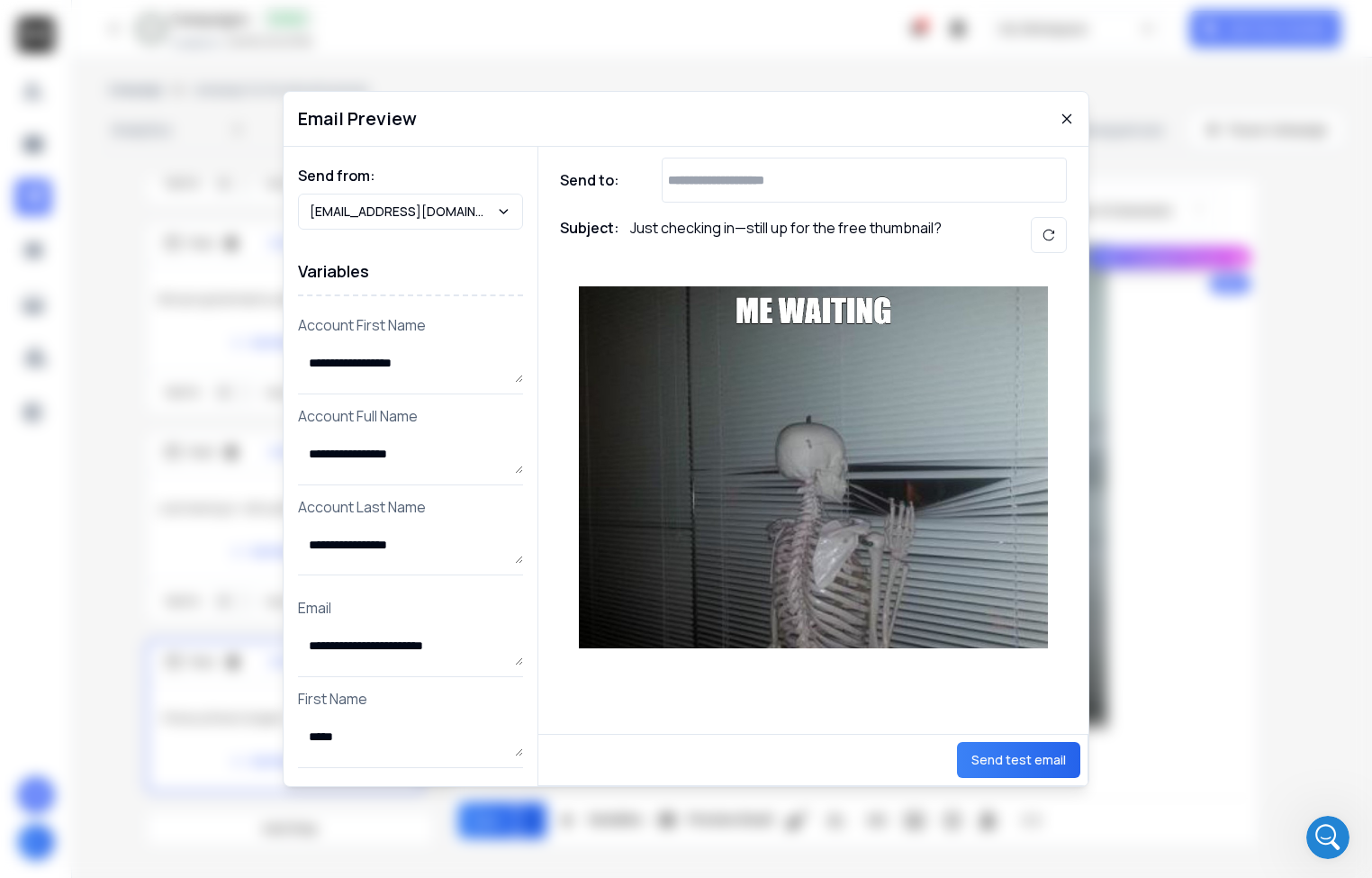
click at [746, 162] on div at bounding box center [864, 180] width 405 height 45
click at [745, 168] on input at bounding box center [864, 180] width 393 height 32
type input "**********"
click at [1003, 754] on button "Send test email" at bounding box center [1018, 760] width 123 height 36
click at [1024, 757] on button "Send test email" at bounding box center [1018, 760] width 123 height 36
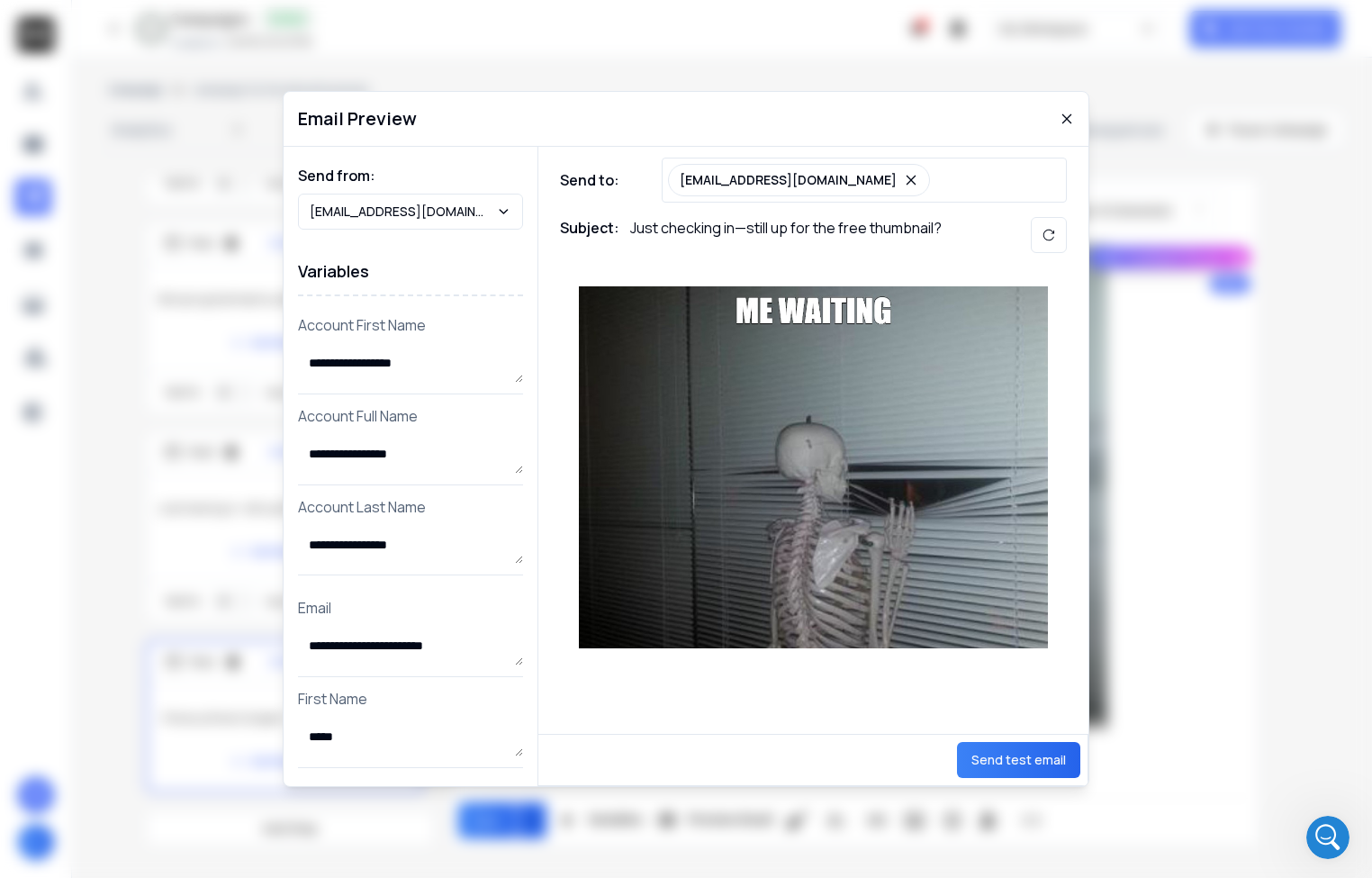
click at [904, 178] on icon at bounding box center [911, 180] width 14 height 14
click at [1061, 114] on icon at bounding box center [1067, 119] width 14 height 14
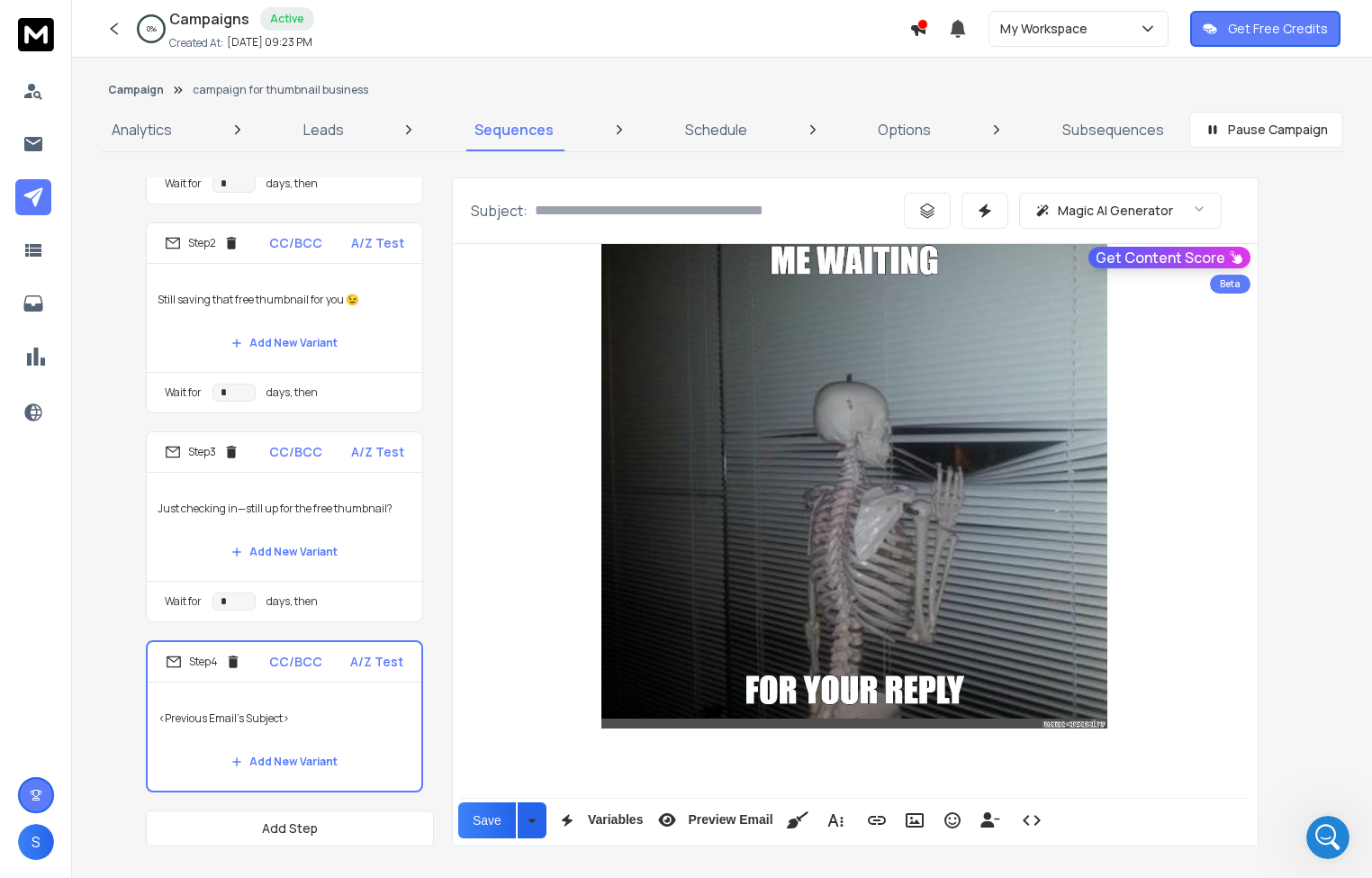
click at [348, 513] on p "Just checking in—still up for the free thumbnail?" at bounding box center [284, 509] width 254 height 50
type input "**********"
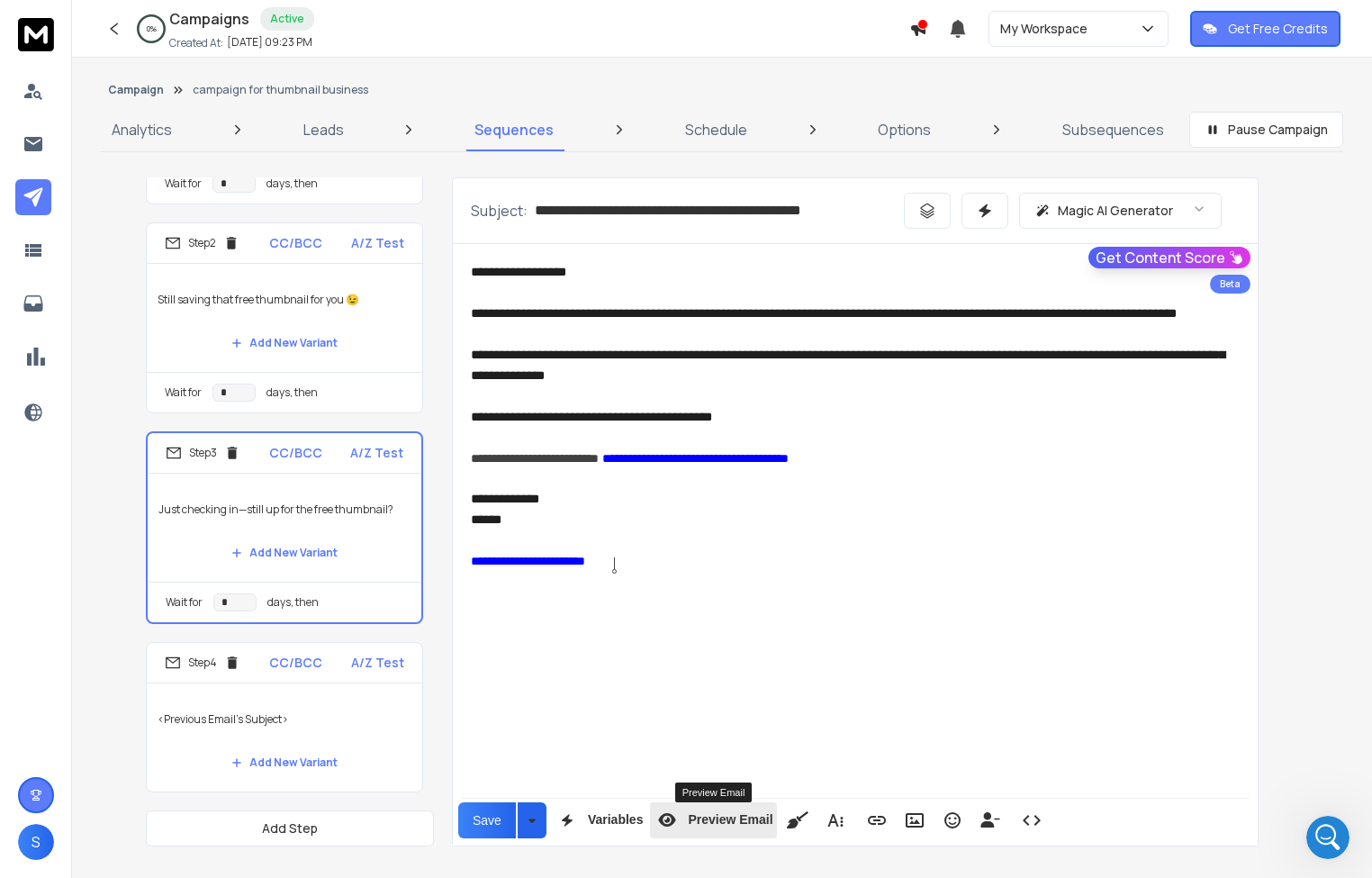
click at [713, 827] on span "Preview Email" at bounding box center [730, 819] width 92 height 15
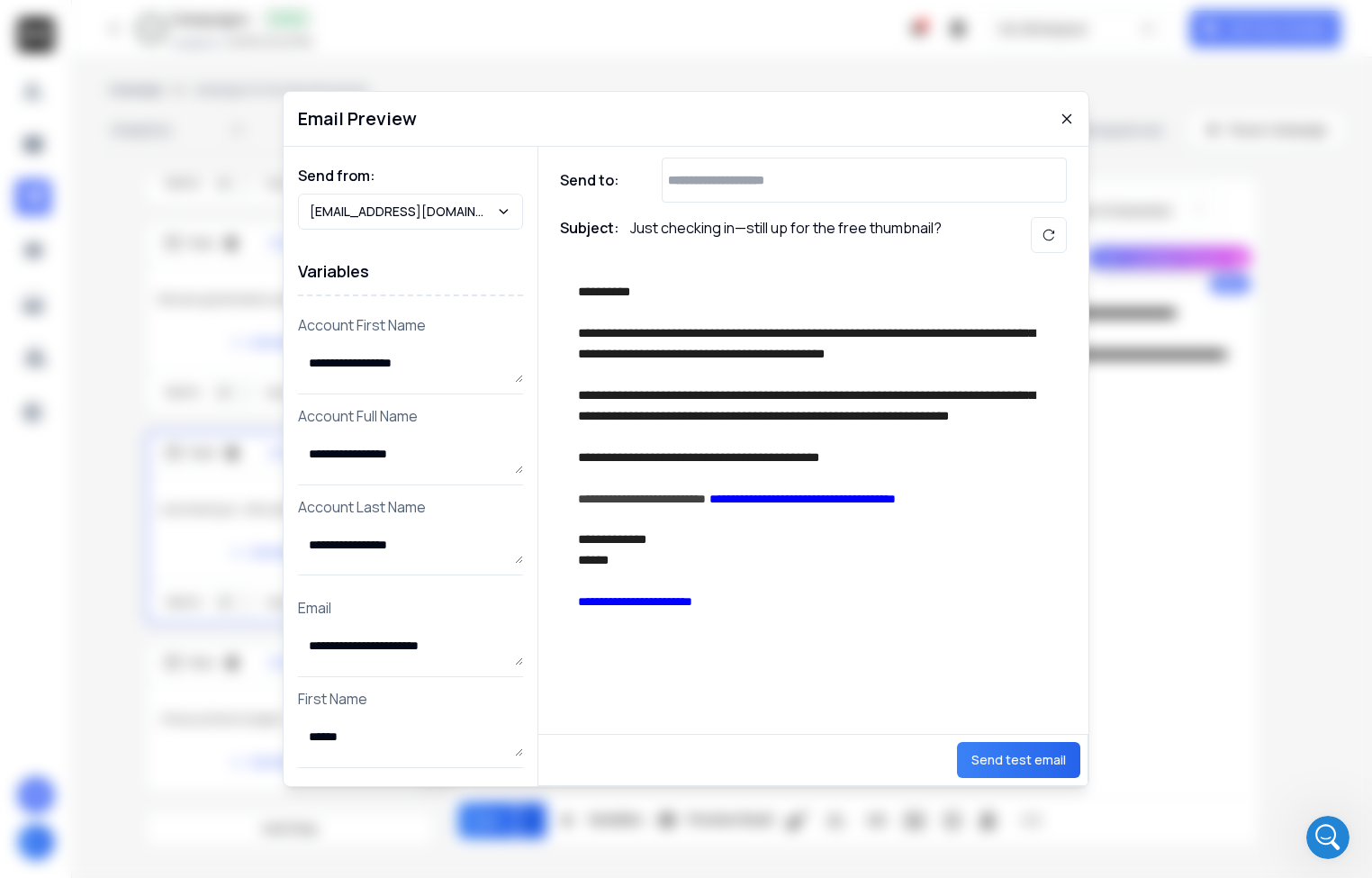
click at [775, 189] on input at bounding box center [864, 180] width 393 height 32
click at [980, 131] on div "Email Preview" at bounding box center [686, 119] width 805 height 54
click at [937, 185] on input at bounding box center [1133, 180] width 393 height 32
click at [1022, 746] on button "Send test email" at bounding box center [1018, 760] width 123 height 36
click at [1062, 114] on icon at bounding box center [1067, 118] width 10 height 10
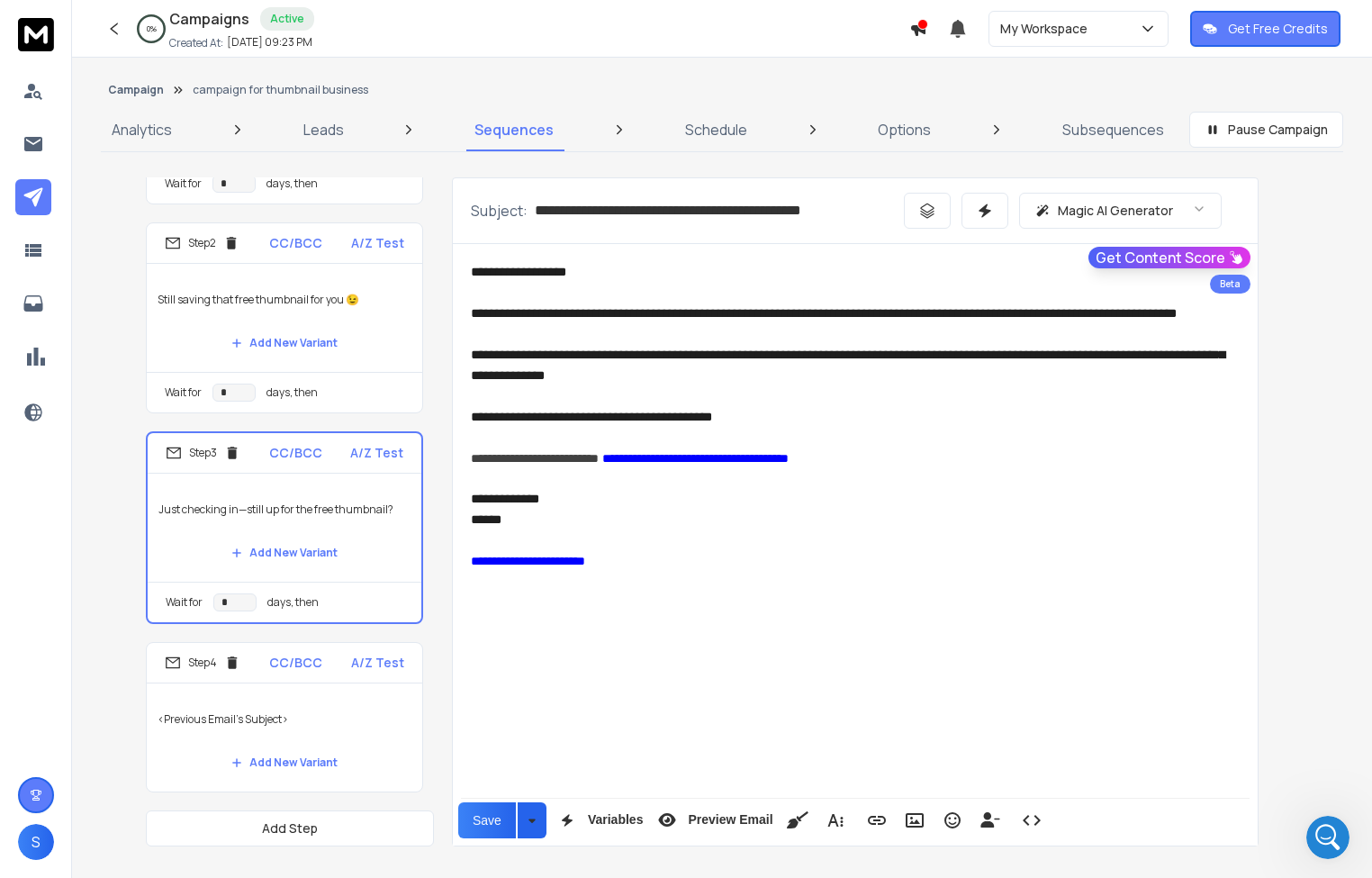
click at [332, 720] on p "<Previous Email's Subject>" at bounding box center [284, 720] width 254 height 50
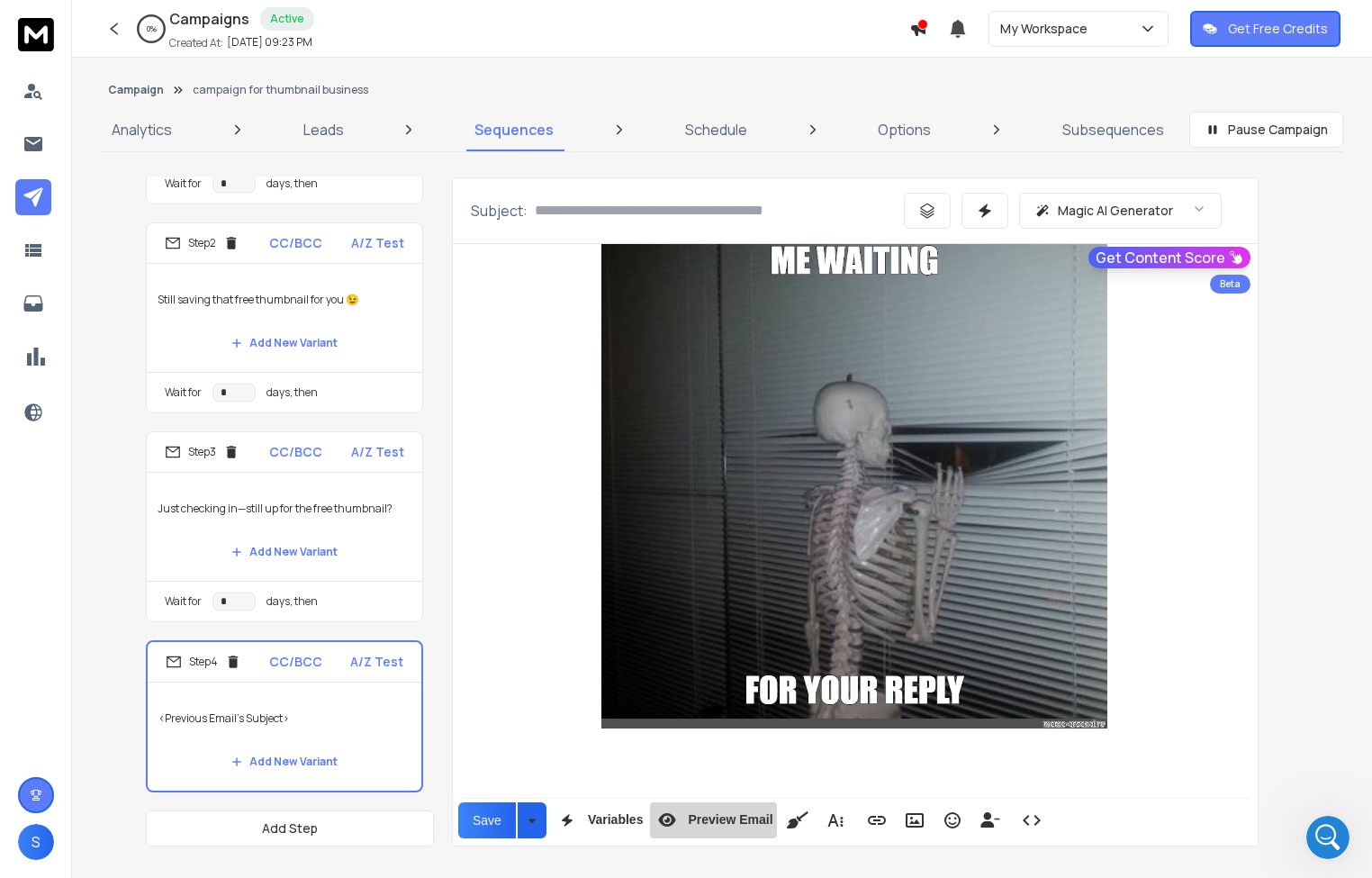
click at [709, 819] on span "Preview Email" at bounding box center [730, 819] width 92 height 15
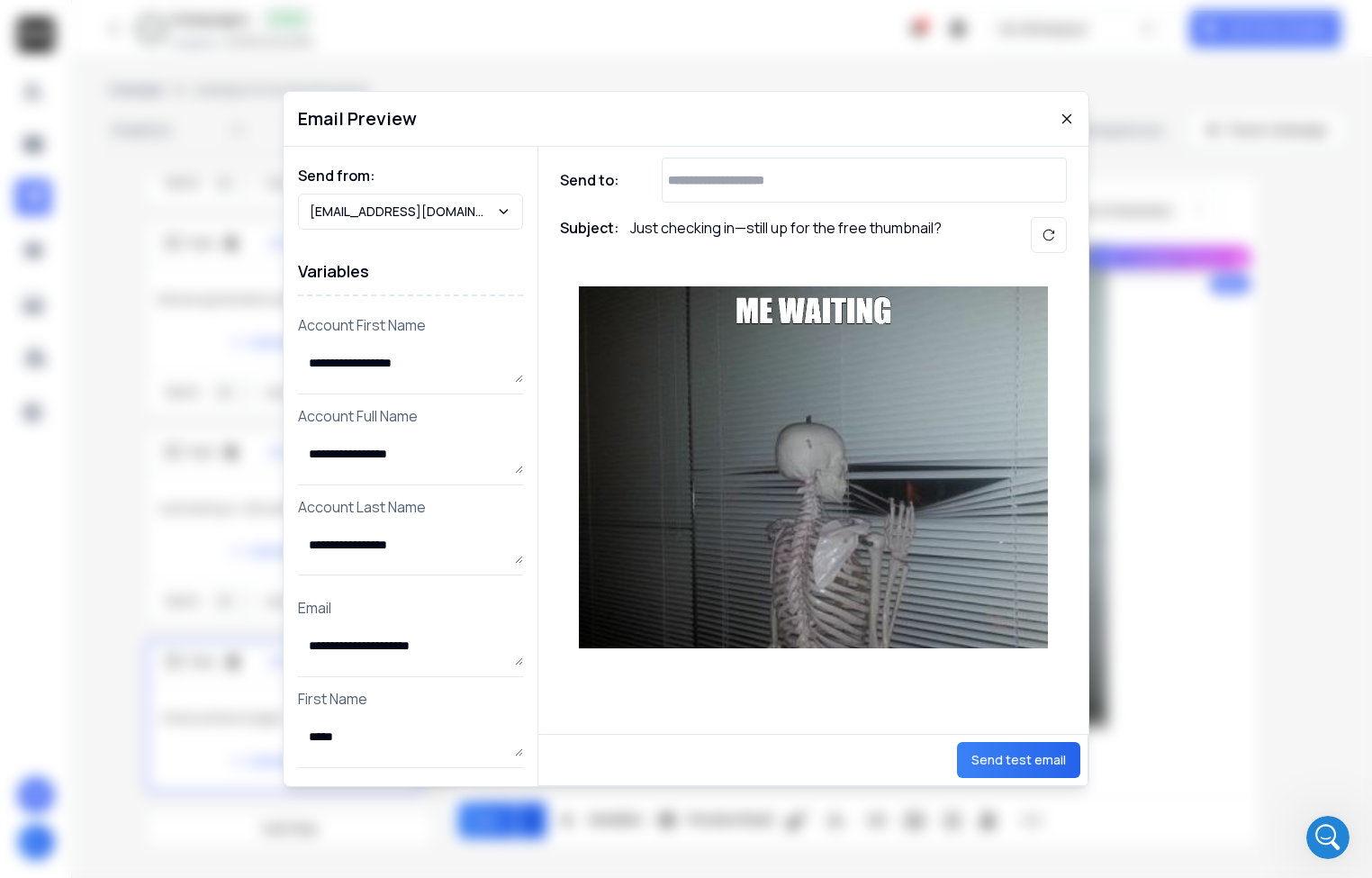
click at [745, 186] on input at bounding box center [864, 180] width 393 height 32
click at [1091, 681] on div "**********" at bounding box center [686, 439] width 1372 height 732
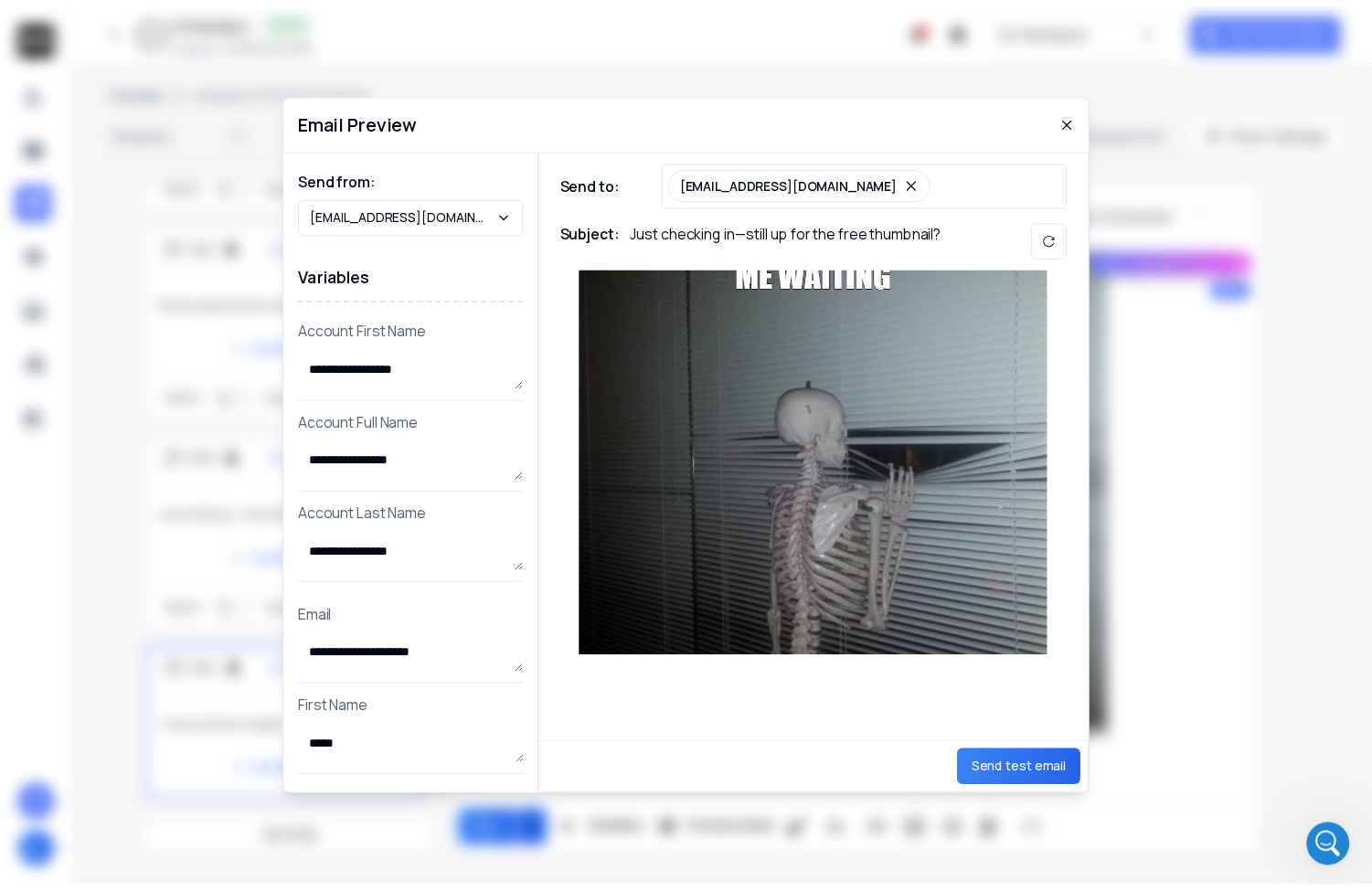
scroll to position [0, 0]
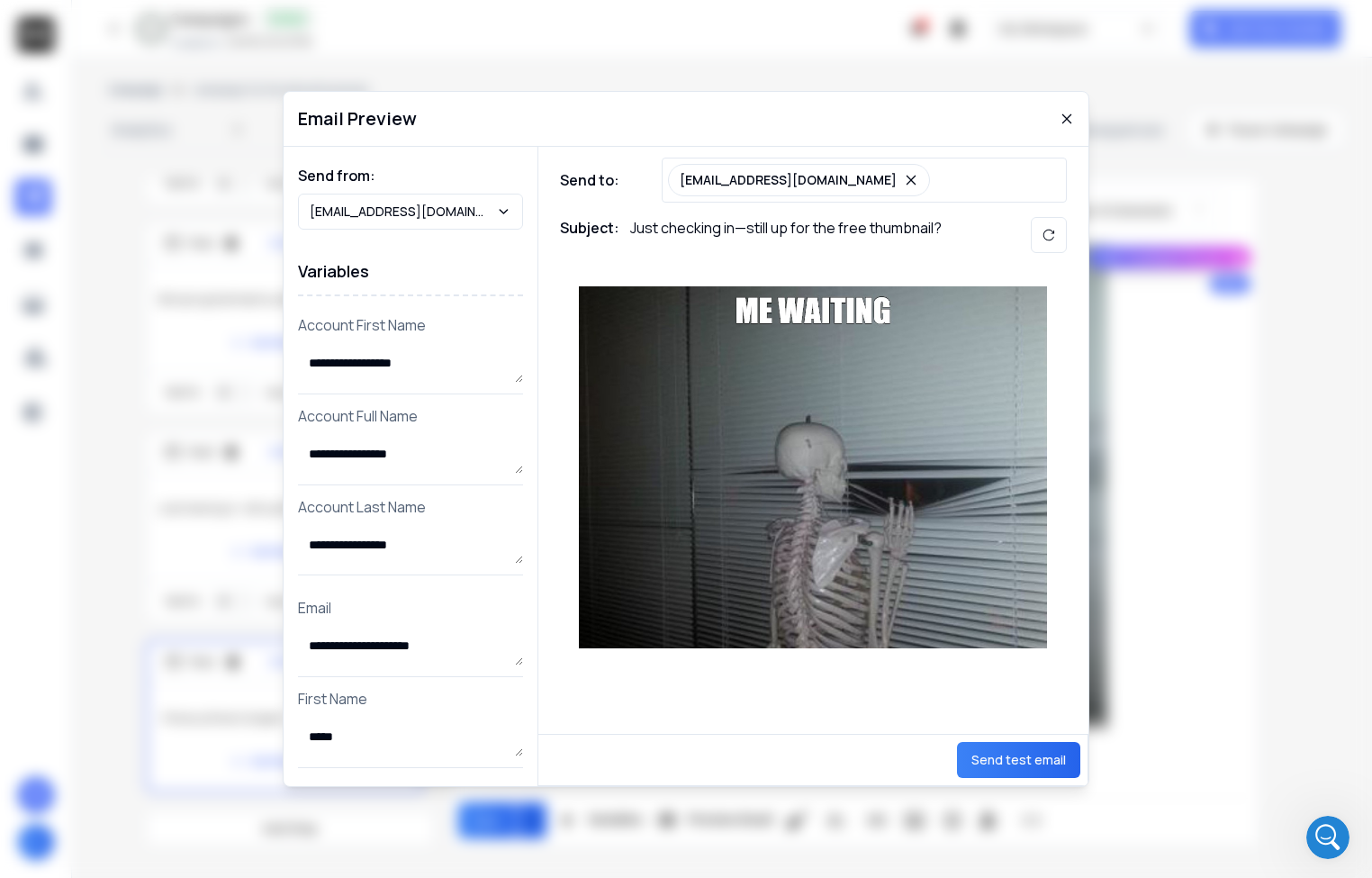
click at [1019, 747] on button "Send test email" at bounding box center [1018, 760] width 123 height 36
click at [1061, 105] on div "Email Preview" at bounding box center [686, 119] width 805 height 54
click at [1060, 119] on icon at bounding box center [1067, 119] width 14 height 14
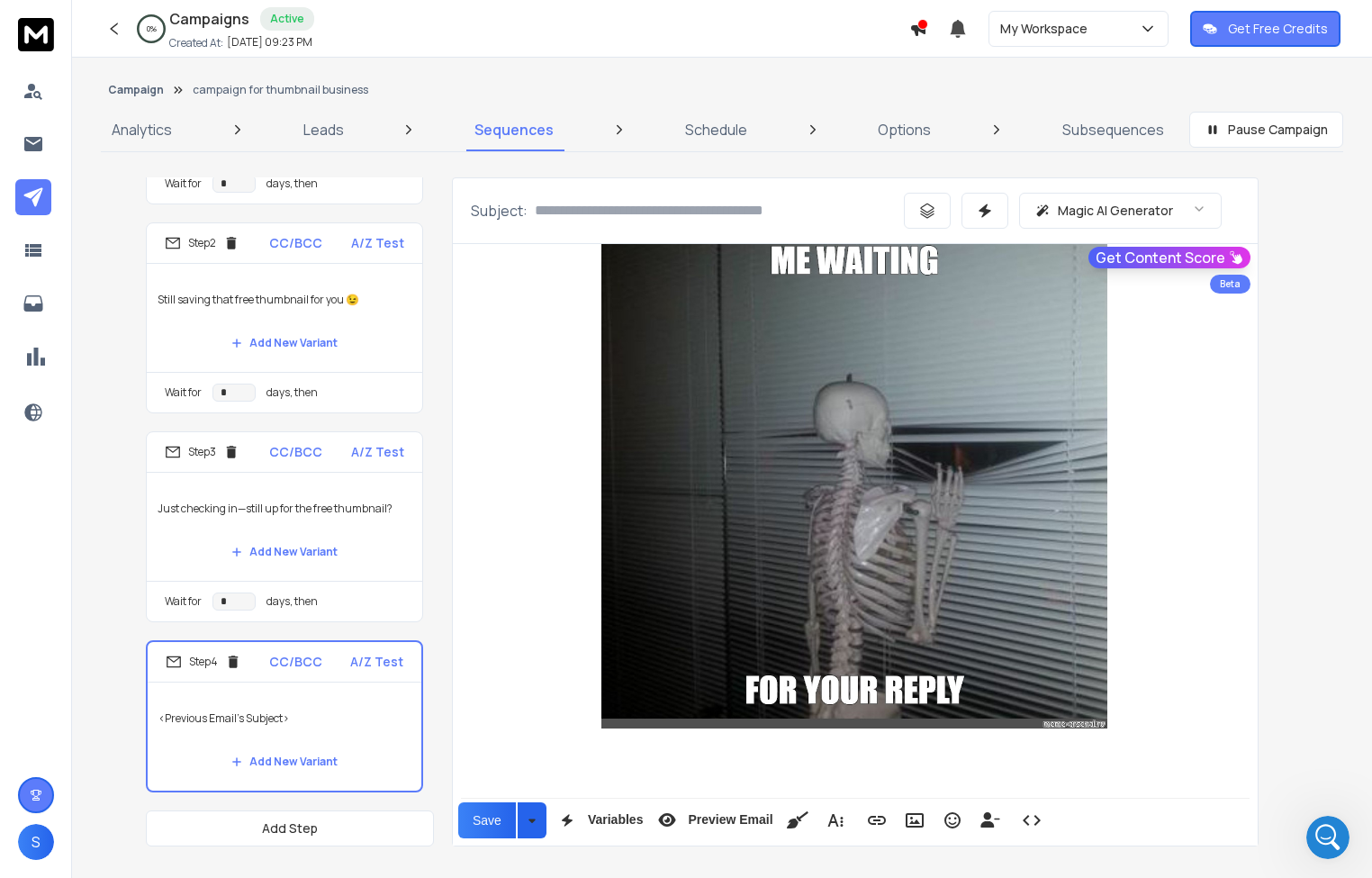
click at [24, 41] on icon at bounding box center [36, 34] width 36 height 33
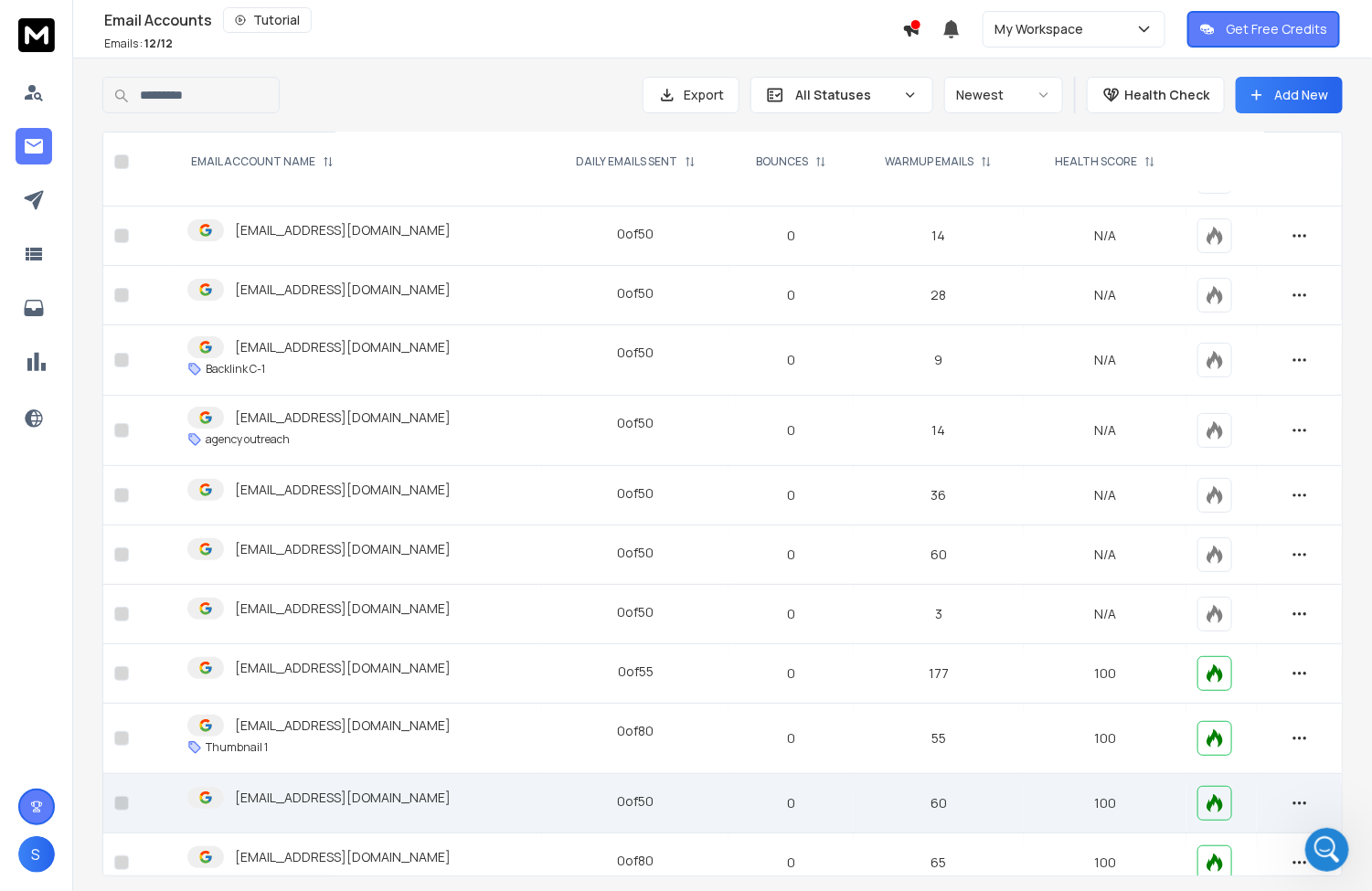
scroll to position [82, 0]
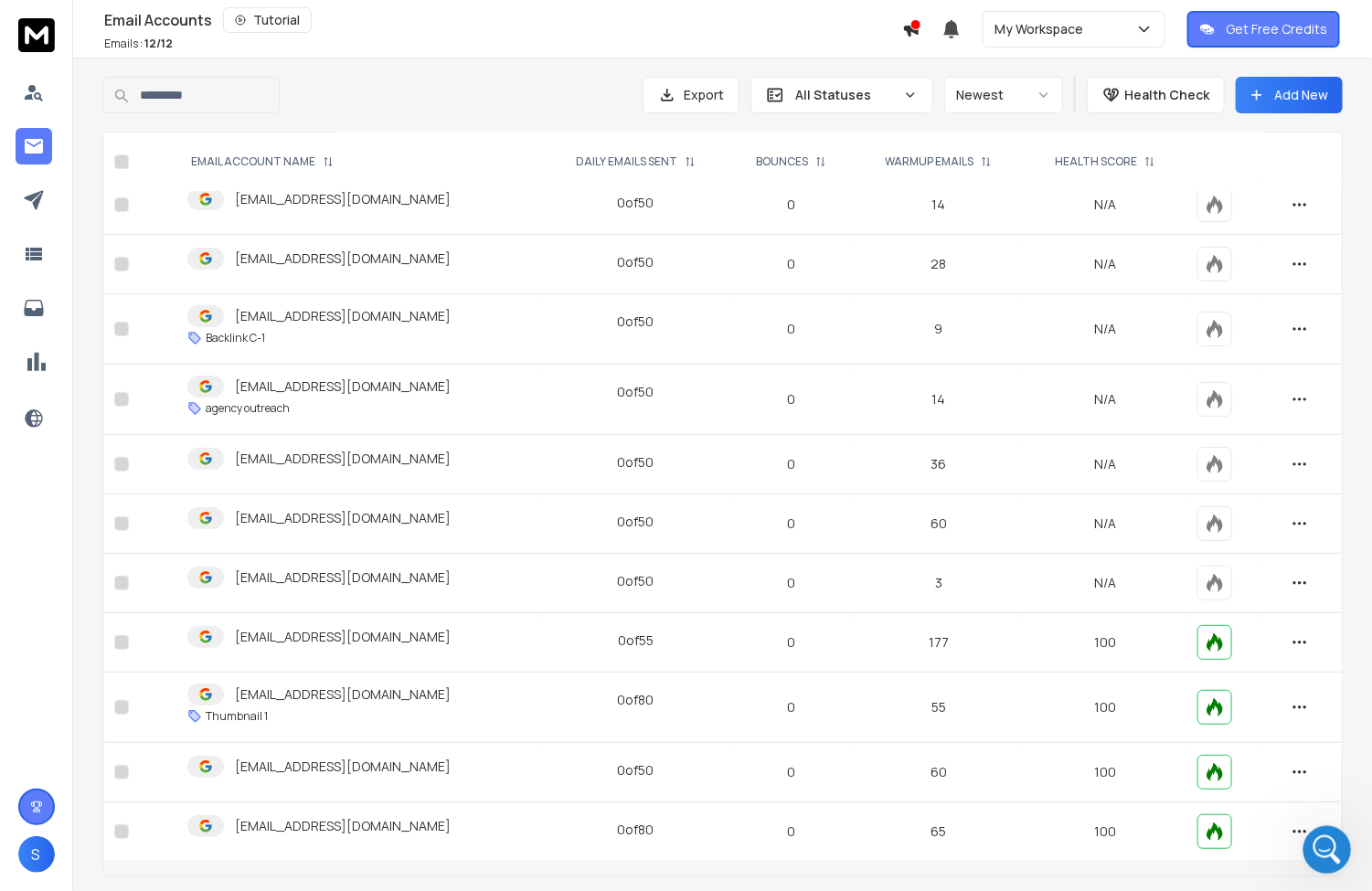
click at [1320, 848] on icon "Open Intercom Messenger" at bounding box center [1324, 847] width 30 height 30
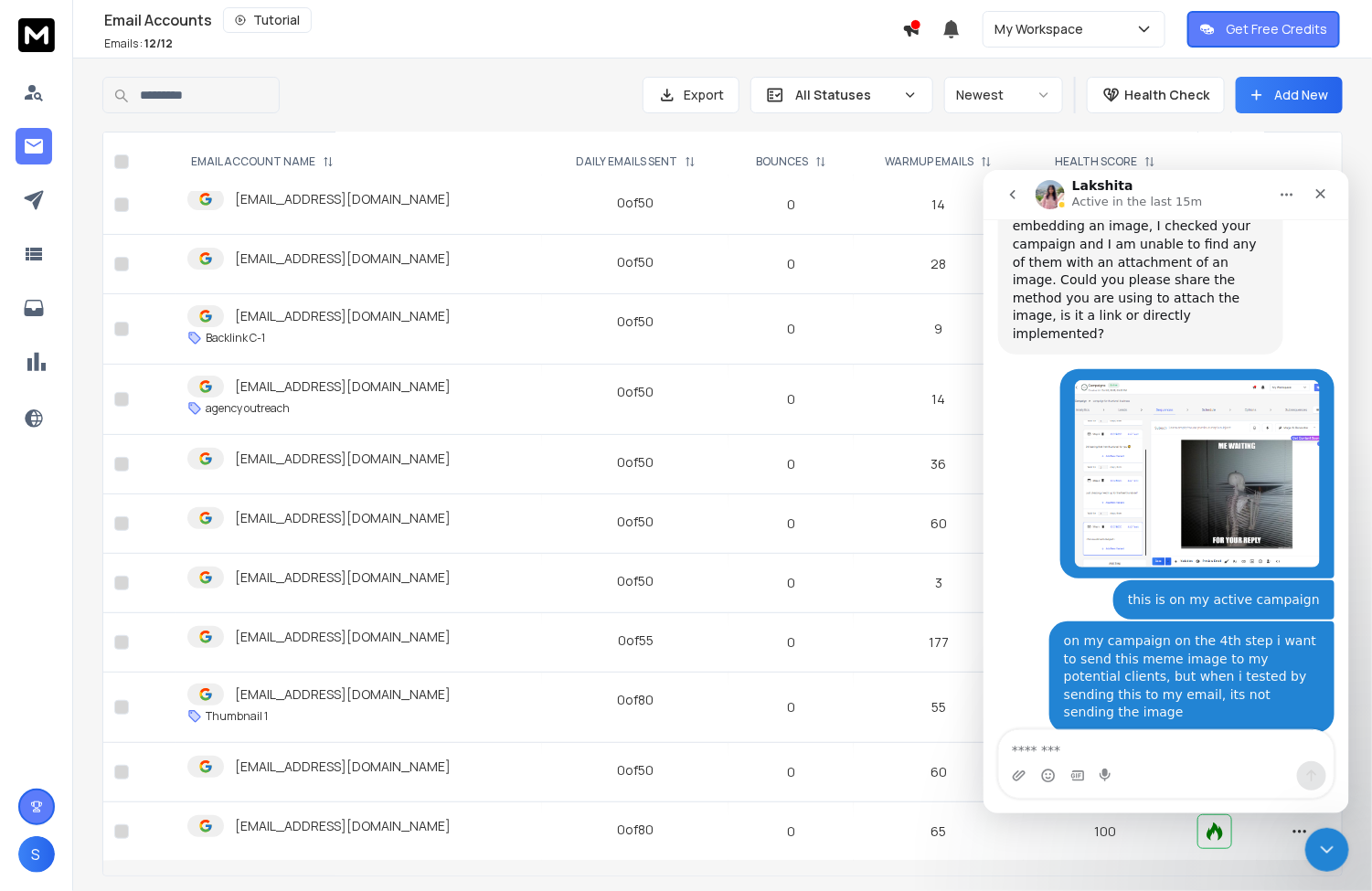
scroll to position [609, 0]
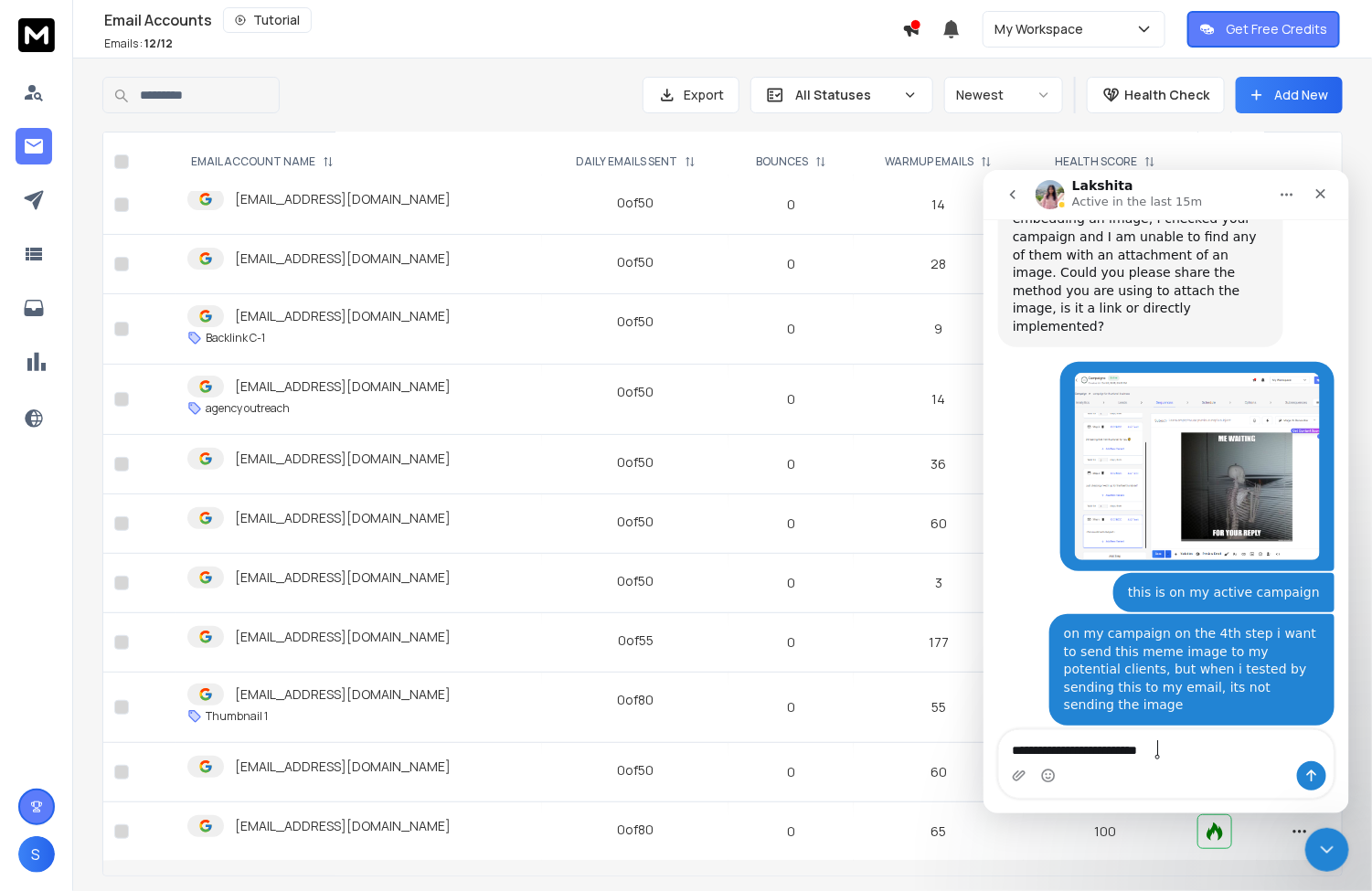
type textarea "**********"
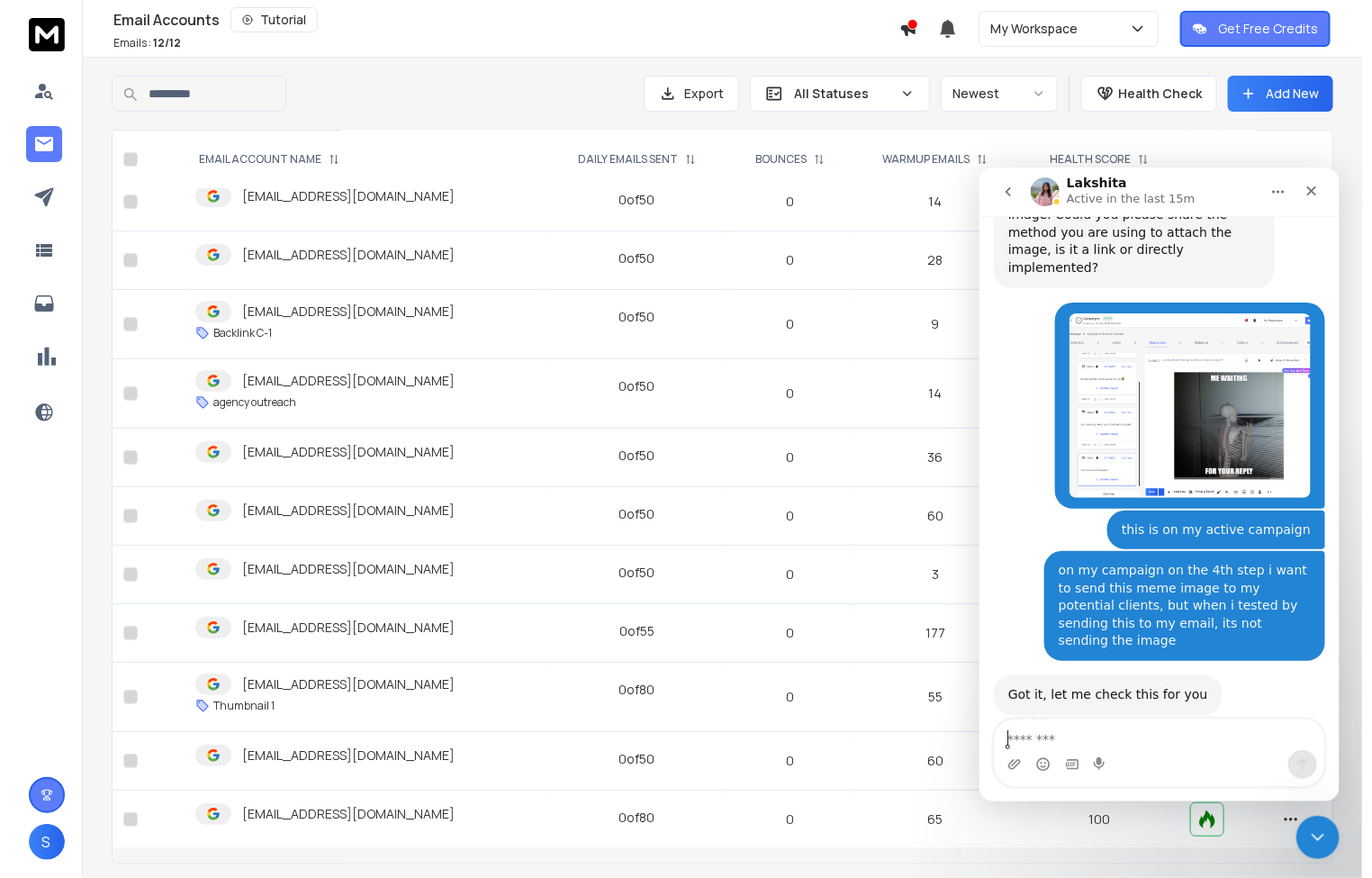
scroll to position [652, 0]
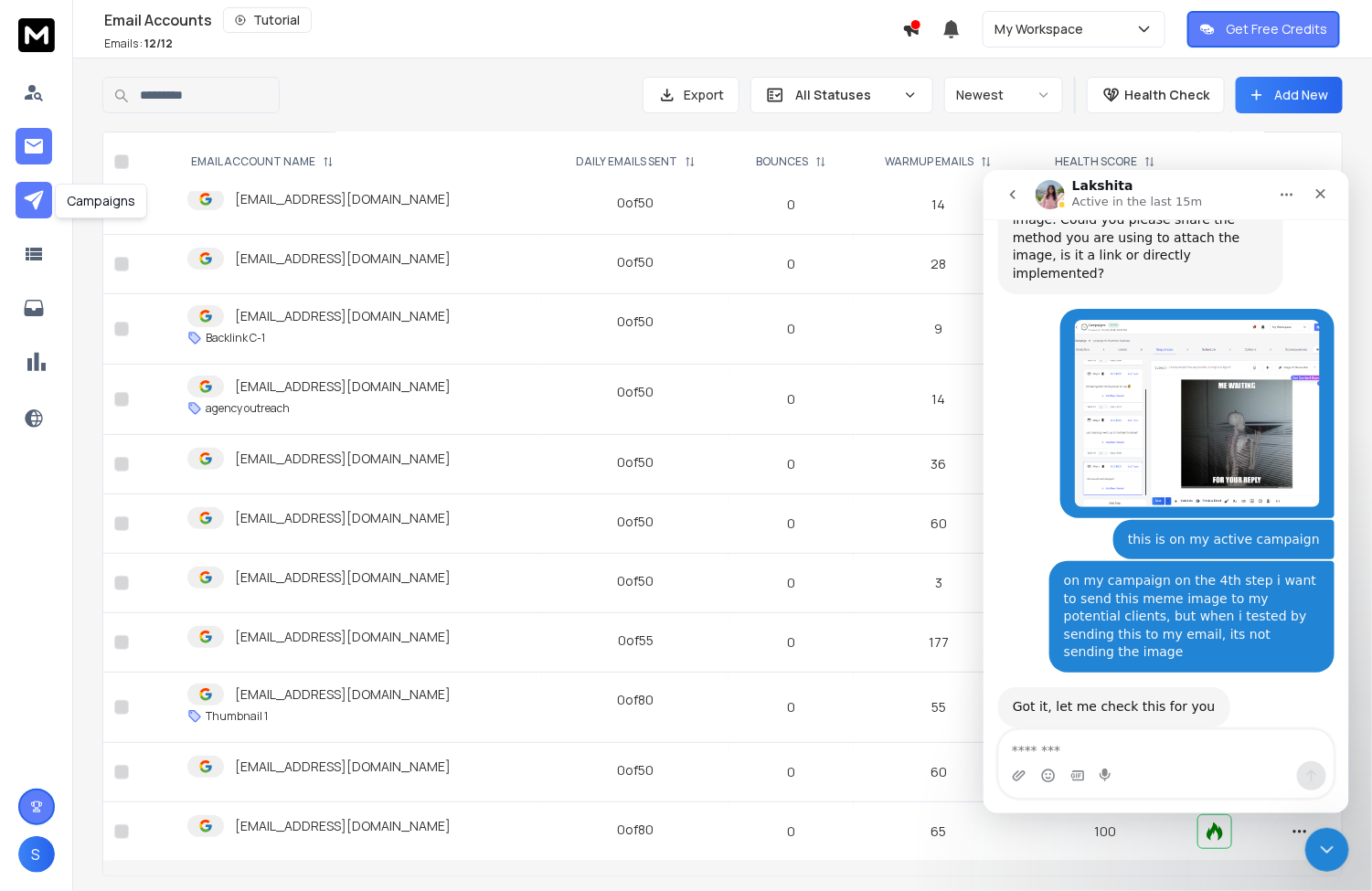
click at [23, 190] on icon at bounding box center [34, 200] width 22 height 22
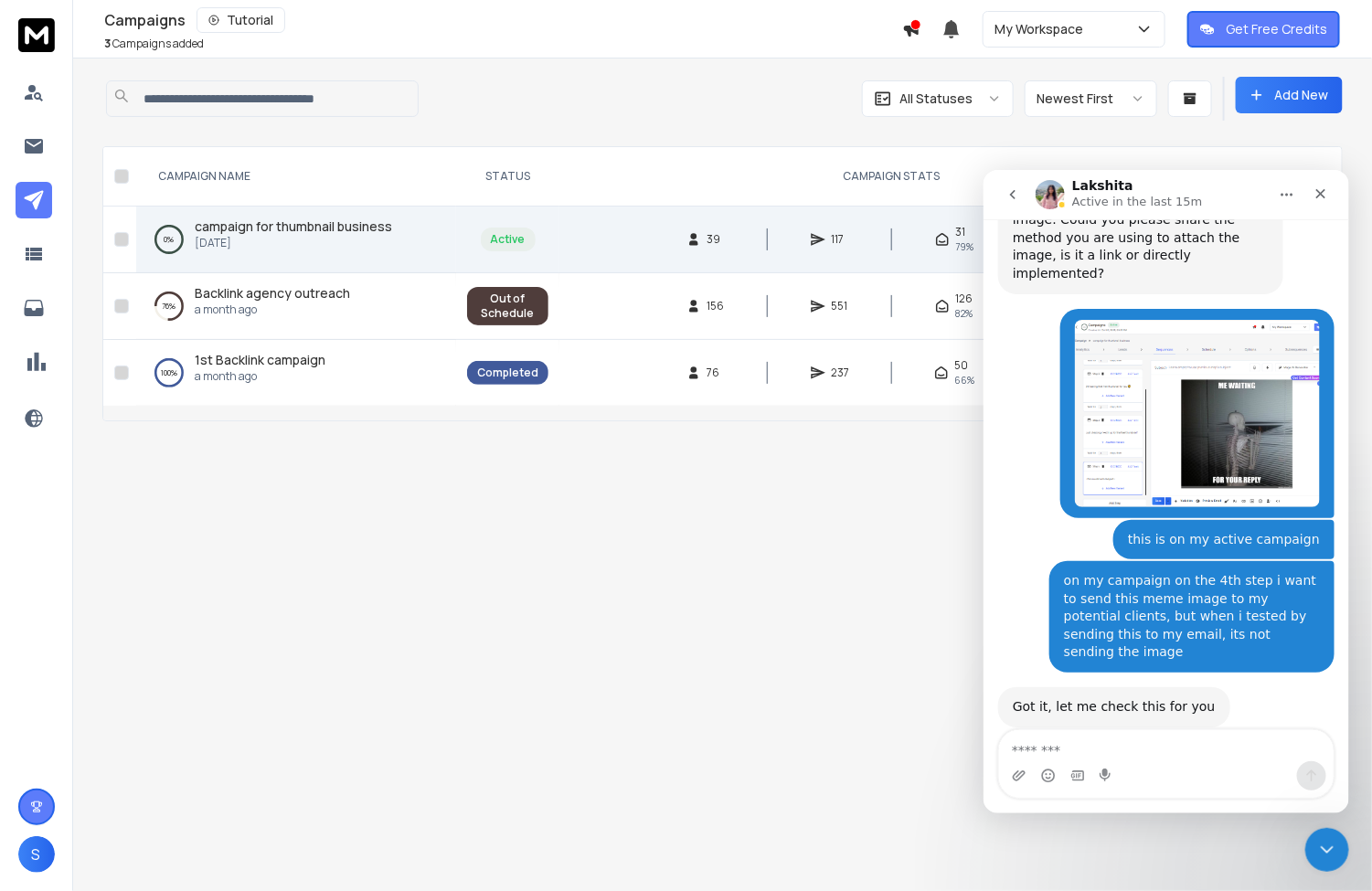
click at [327, 235] on span "campaign for thumbnail business" at bounding box center [293, 226] width 197 height 17
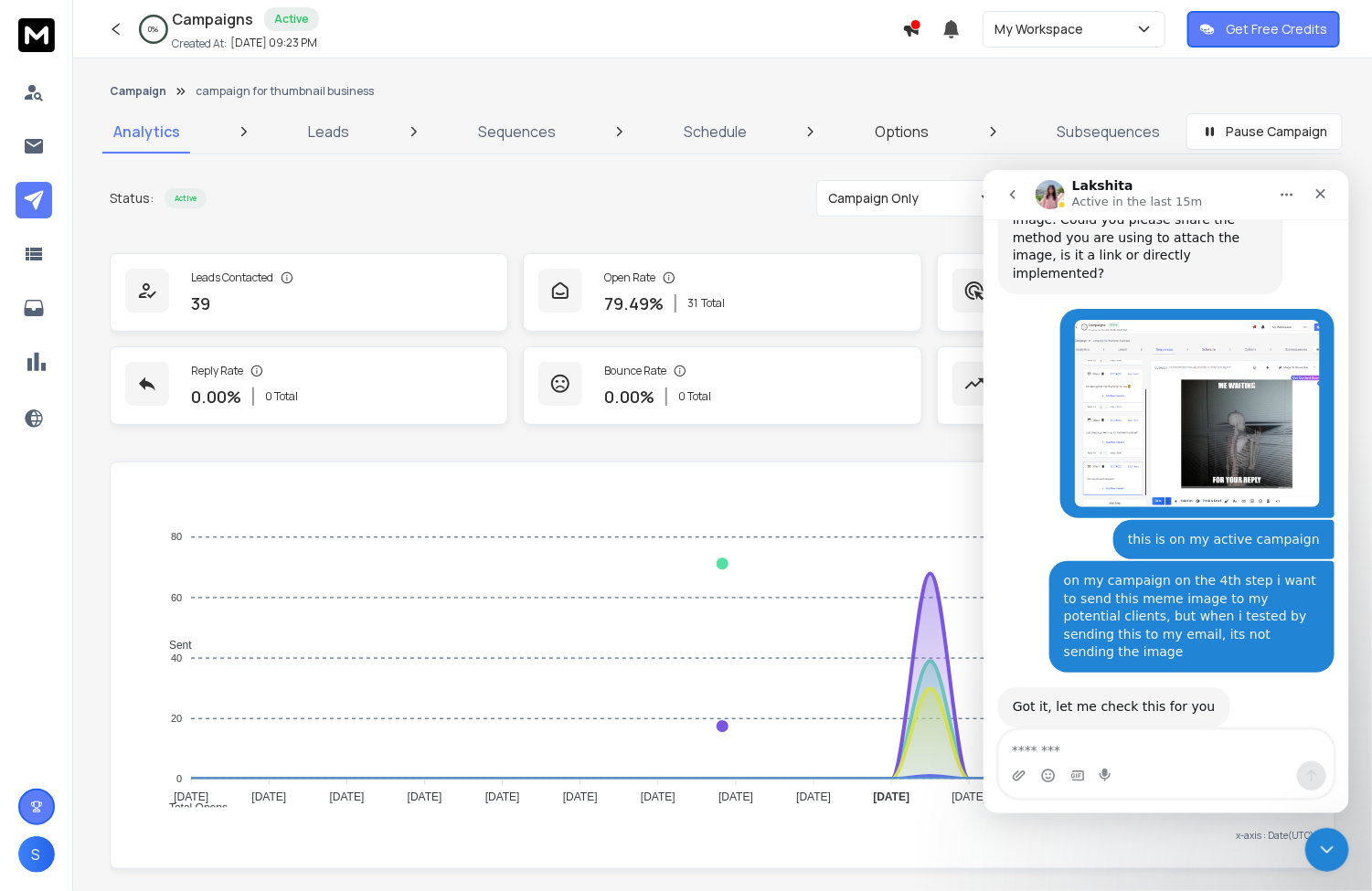
click at [877, 127] on p "Options" at bounding box center [902, 132] width 54 height 22
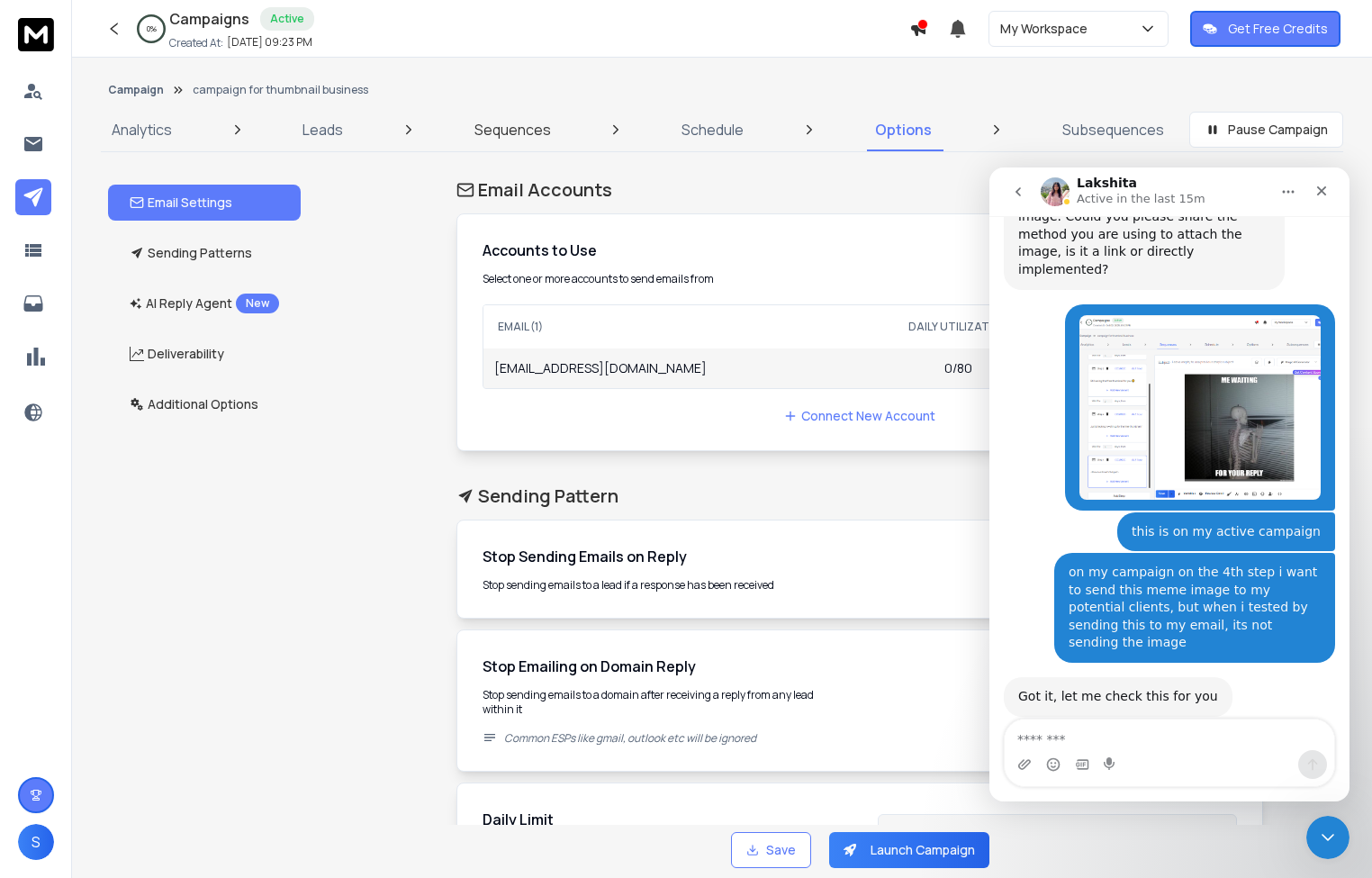
click at [560, 122] on link "Sequences" at bounding box center [512, 130] width 98 height 43
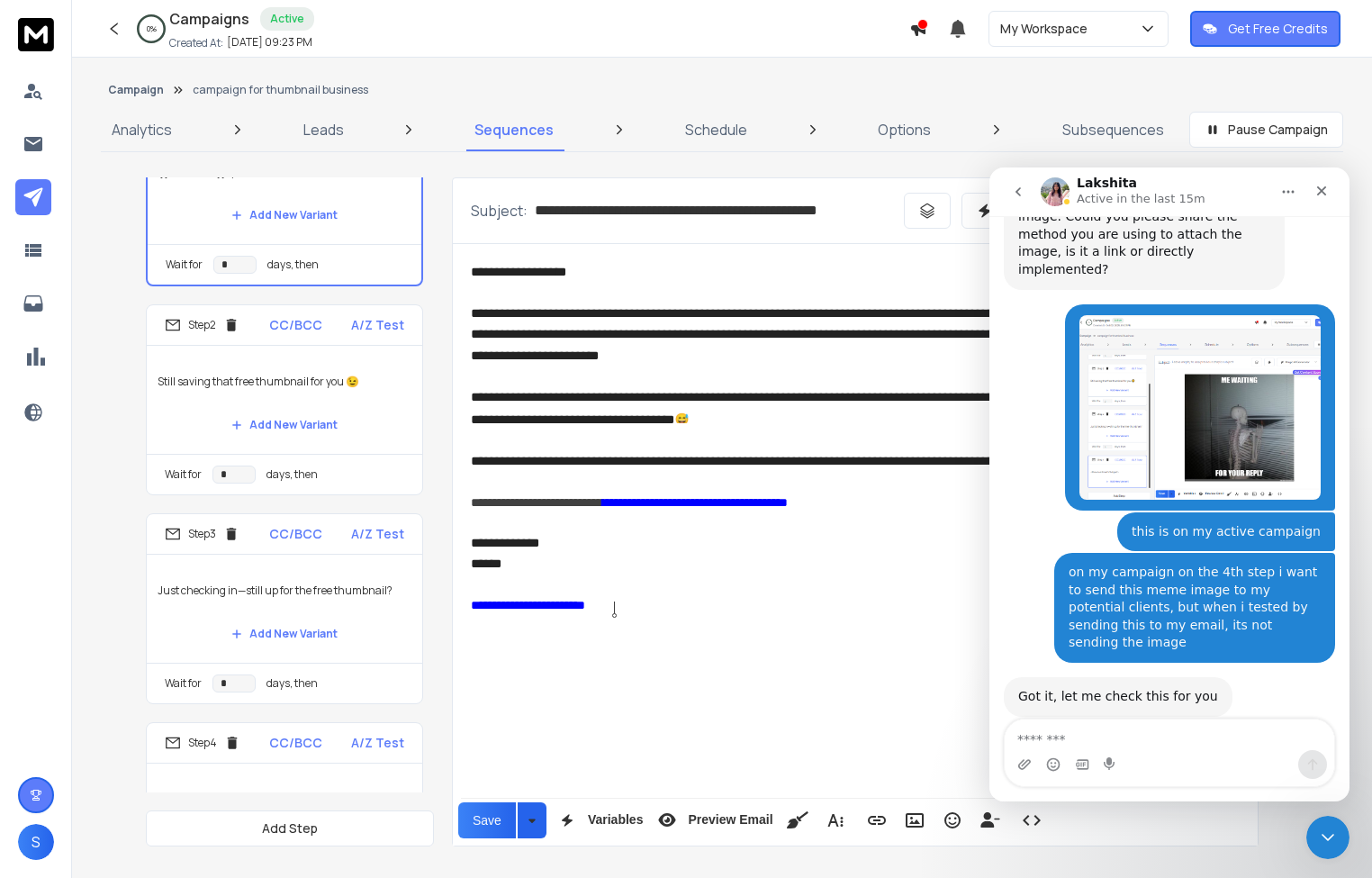
scroll to position [168, 0]
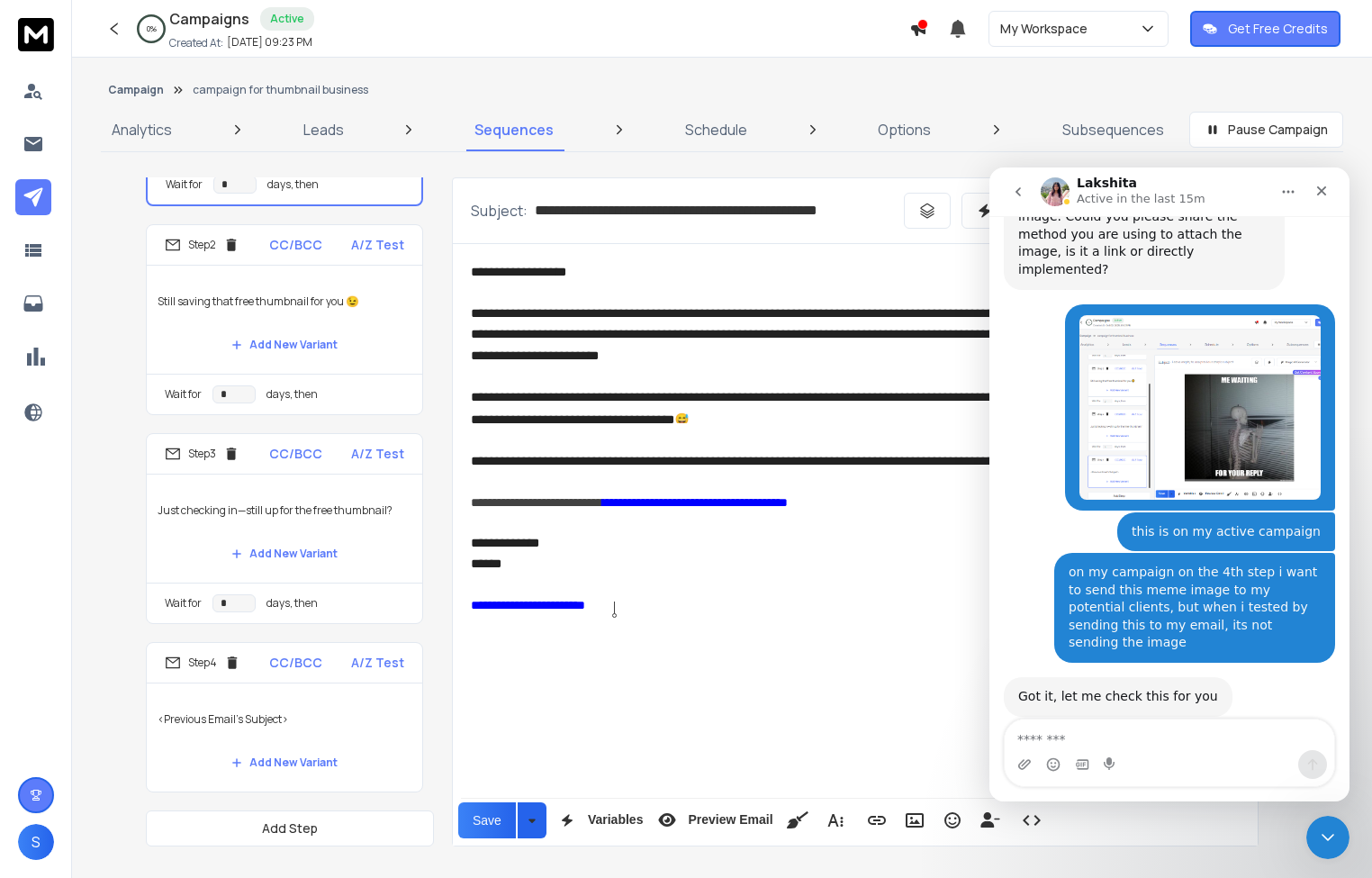
click at [329, 720] on p "<Previous Email's Subject>" at bounding box center [284, 720] width 254 height 50
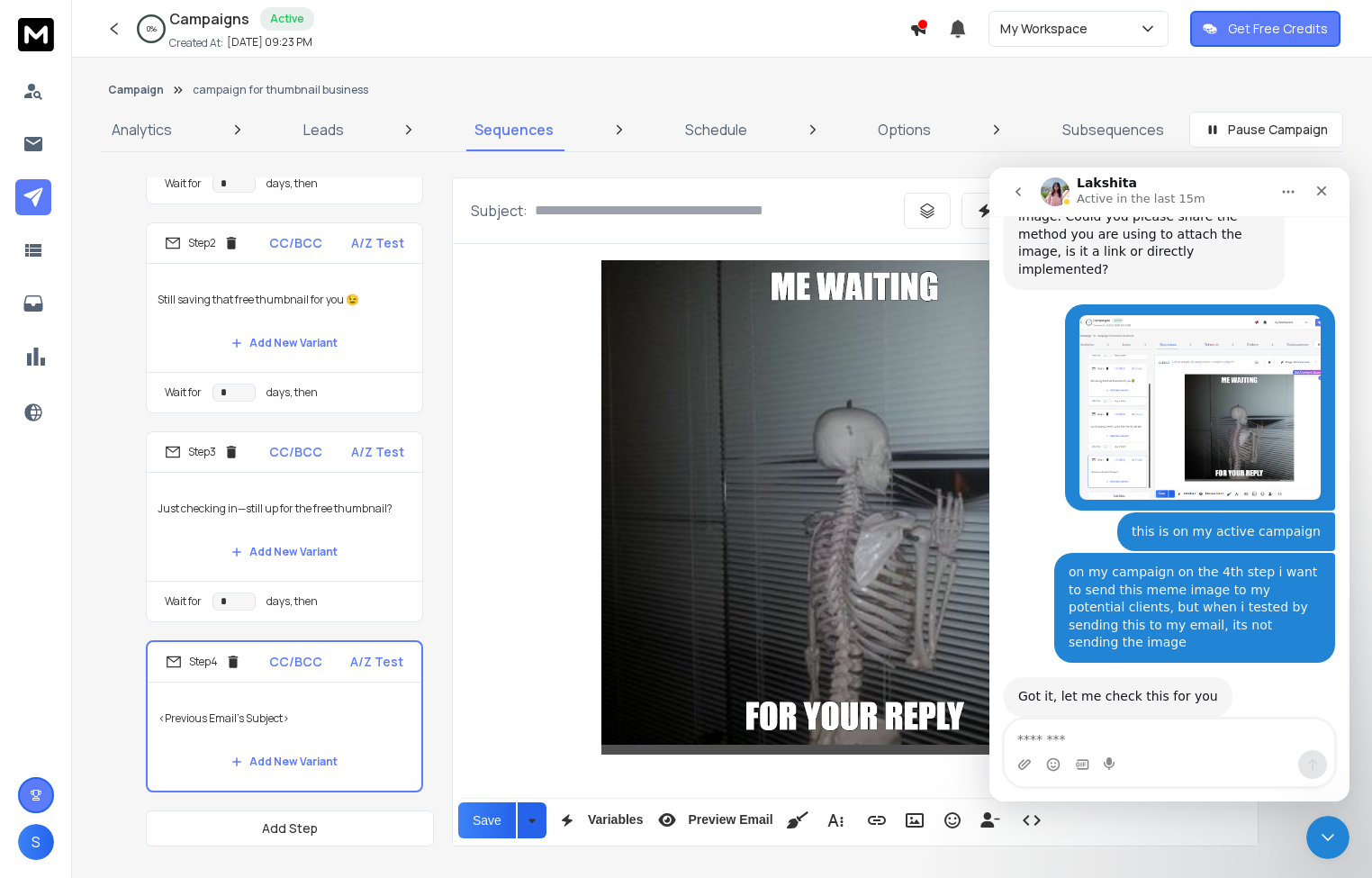
scroll to position [0, 0]
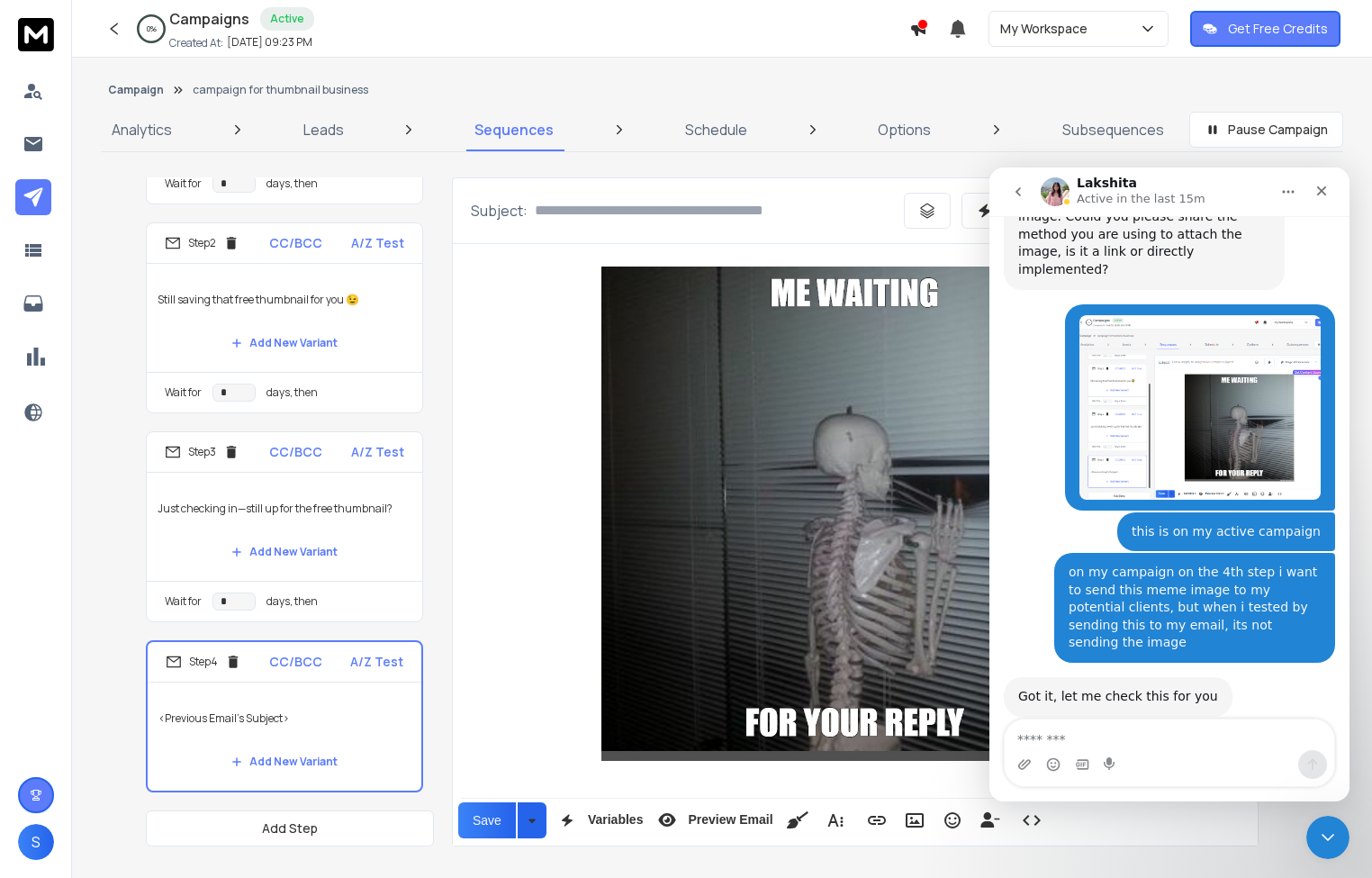
click at [44, 52] on div at bounding box center [36, 227] width 41 height 419
